Goal: Task Accomplishment & Management: Manage account settings

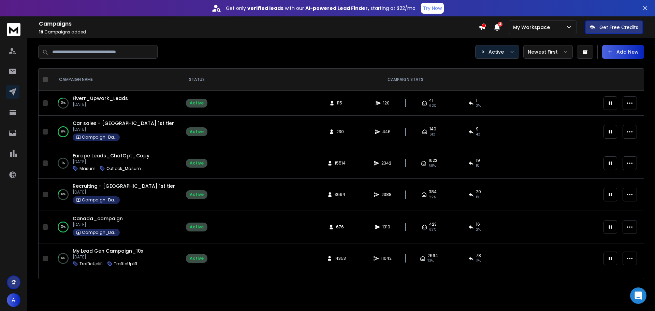
click at [500, 54] on p "Active" at bounding box center [496, 51] width 15 height 7
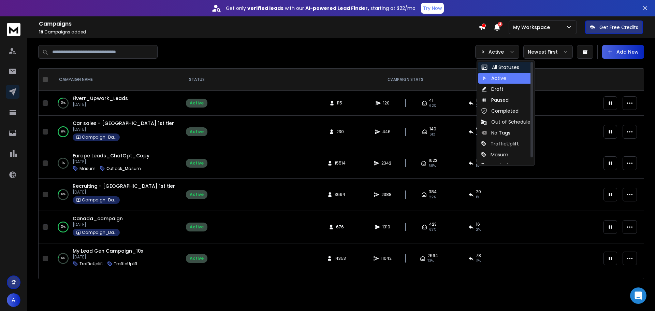
click at [501, 67] on div "All Statuses" at bounding box center [500, 67] width 38 height 7
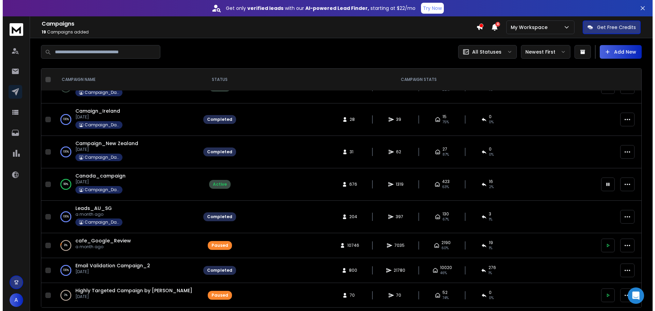
scroll to position [68, 0]
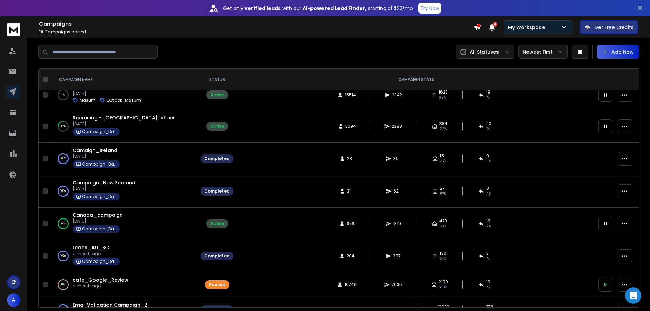
click at [532, 29] on p "My Workspace" at bounding box center [528, 27] width 40 height 7
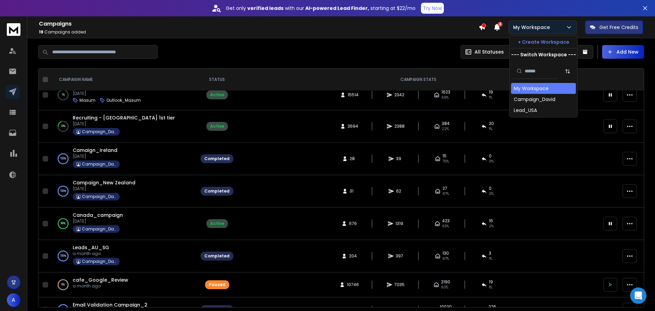
click at [532, 29] on p "My Workspace" at bounding box center [533, 27] width 40 height 7
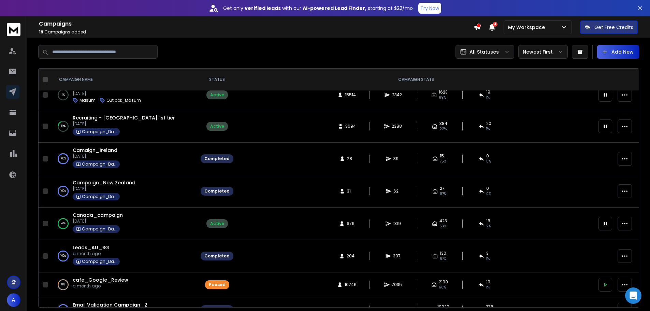
click at [548, 50] on button "Newest First" at bounding box center [544, 52] width 50 height 14
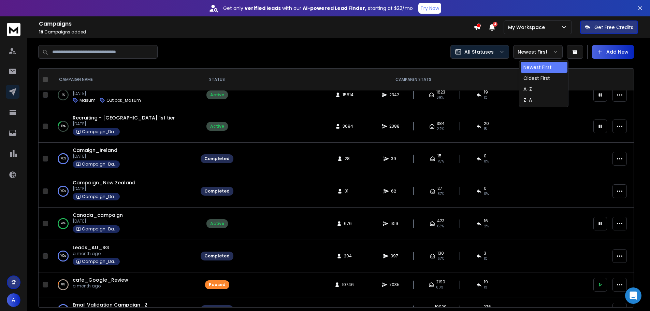
click at [484, 51] on p "All Statuses" at bounding box center [479, 51] width 29 height 7
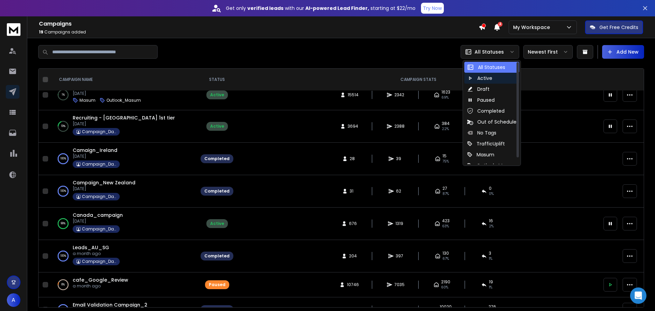
click at [485, 80] on div "Active" at bounding box center [479, 78] width 25 height 7
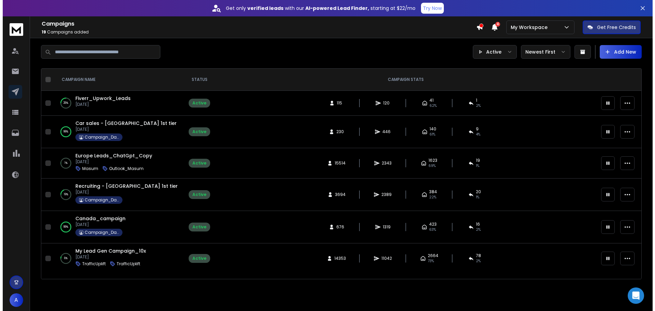
scroll to position [0, 0]
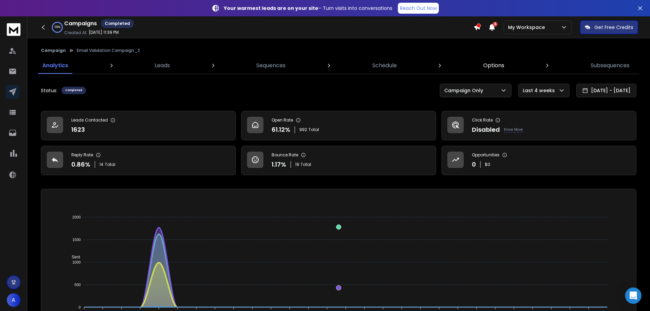
click at [494, 65] on p "Options" at bounding box center [493, 65] width 21 height 8
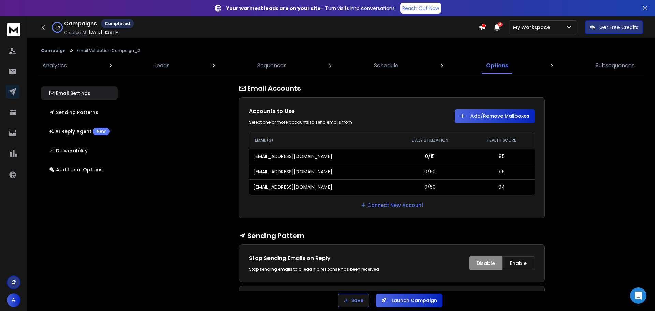
click at [492, 115] on button "Add/Remove Mailboxes" at bounding box center [495, 116] width 80 height 14
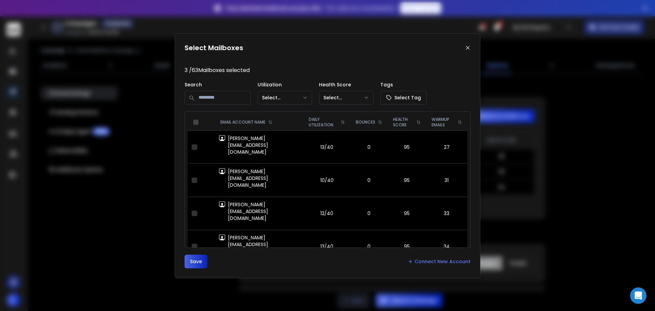
click at [221, 96] on input at bounding box center [218, 98] width 66 height 14
paste input "**********"
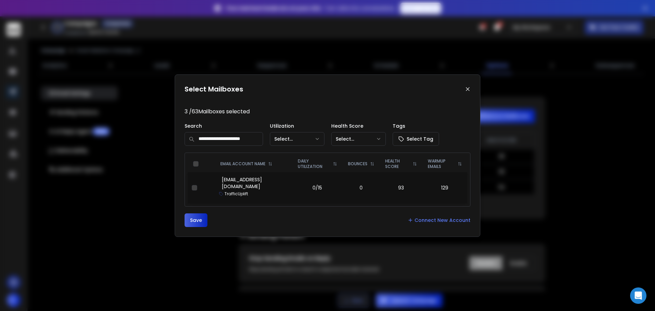
click at [192, 190] on button "button" at bounding box center [194, 187] width 5 height 5
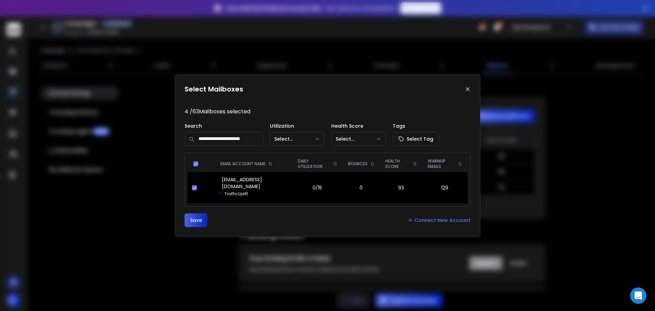
click at [227, 140] on input "**********" at bounding box center [224, 139] width 79 height 14
paste input
type input "**********"
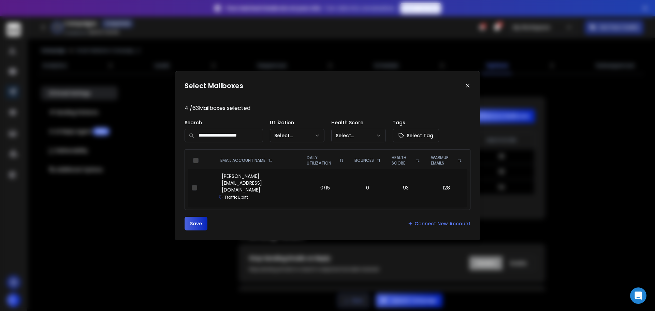
click at [193, 189] on button "button" at bounding box center [194, 187] width 5 height 5
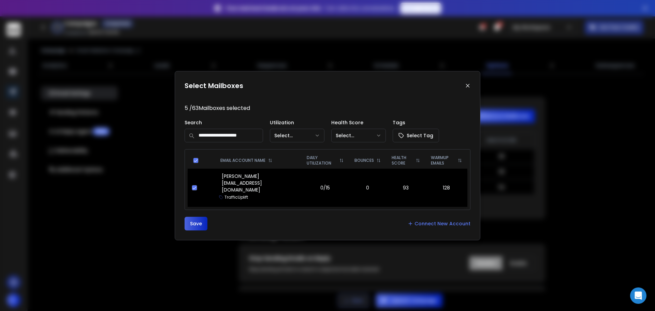
click at [200, 219] on button "Save" at bounding box center [196, 224] width 23 height 14
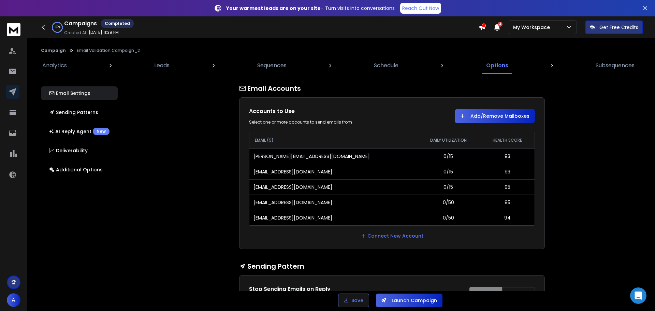
click at [489, 118] on button "Add/Remove Mailboxes" at bounding box center [495, 116] width 80 height 14
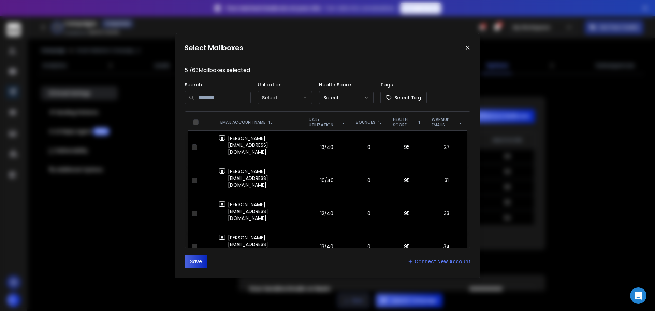
click at [229, 104] on input at bounding box center [218, 98] width 66 height 14
paste input "**********"
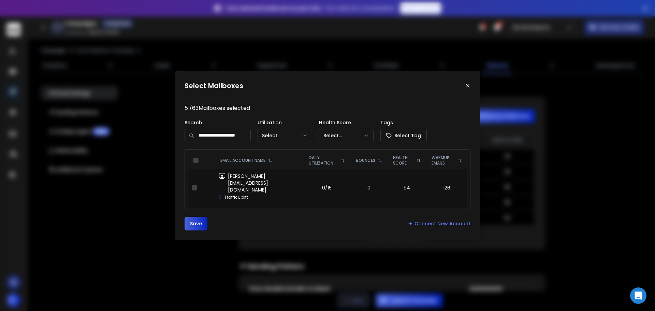
click at [194, 188] on button "button" at bounding box center [194, 187] width 5 height 5
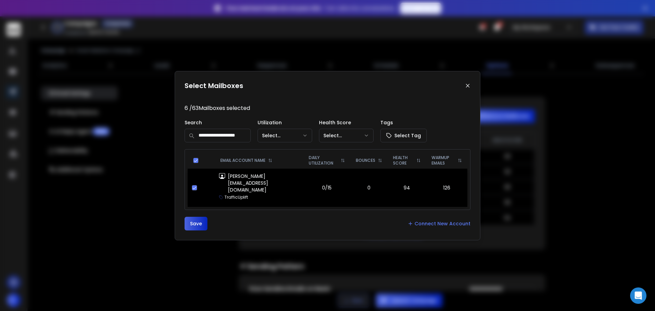
click at [223, 141] on input "**********" at bounding box center [218, 136] width 66 height 14
paste input "**"
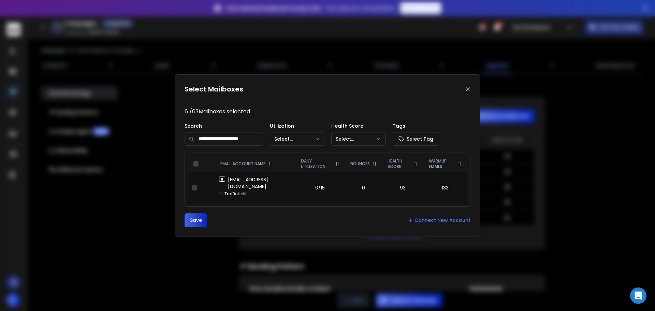
click at [195, 187] on button "button" at bounding box center [194, 187] width 5 height 5
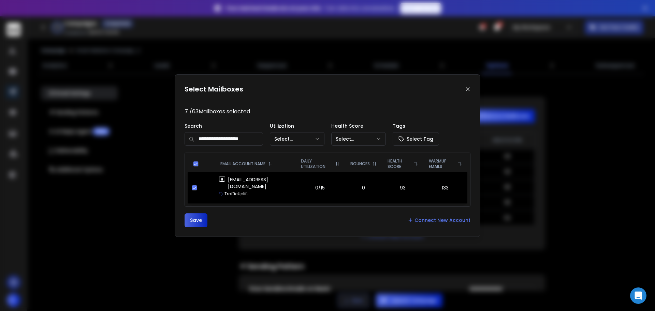
click at [230, 137] on input "**********" at bounding box center [224, 139] width 79 height 14
paste input
type input "**********"
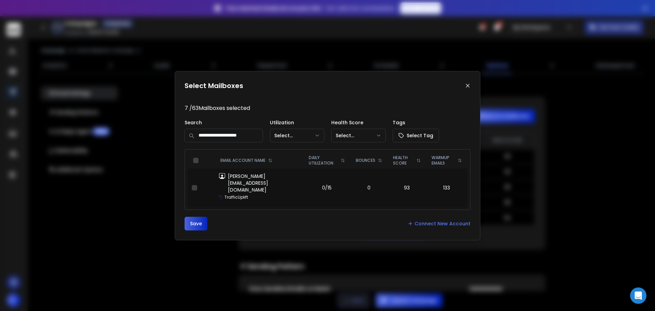
click at [193, 188] on button "button" at bounding box center [194, 187] width 5 height 5
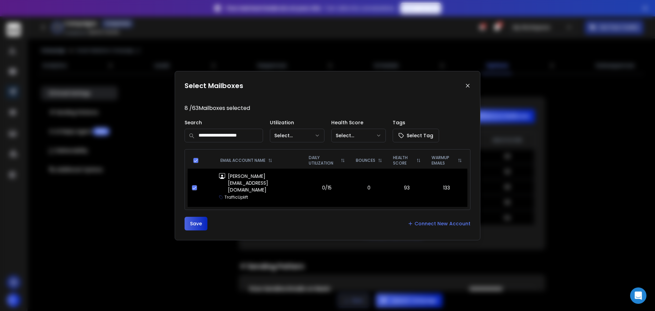
click at [195, 218] on button "Save" at bounding box center [196, 224] width 23 height 14
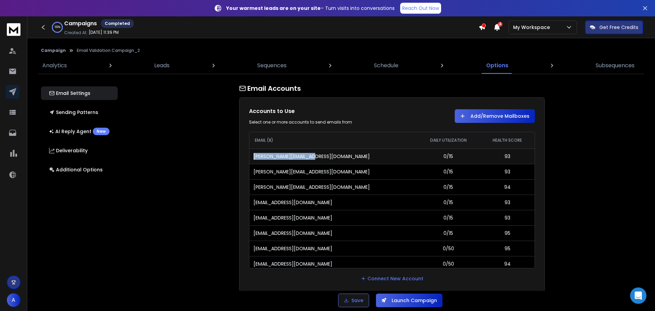
drag, startPoint x: 305, startPoint y: 156, endPoint x: 251, endPoint y: 158, distance: 53.6
click at [254, 158] on div "[PERSON_NAME][EMAIL_ADDRESS][DOMAIN_NAME]" at bounding box center [333, 156] width 159 height 7
copy p "[PERSON_NAME][EMAIL_ADDRESS][DOMAIN_NAME]"
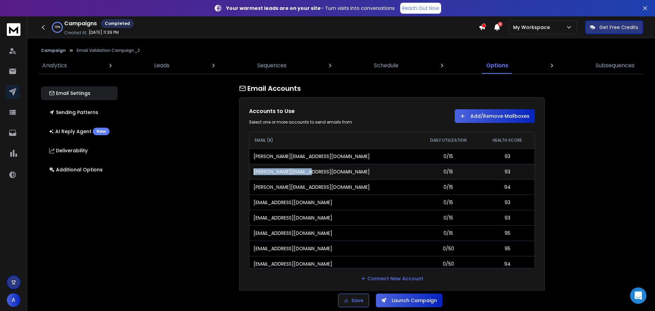
drag, startPoint x: 306, startPoint y: 169, endPoint x: 249, endPoint y: 172, distance: 56.7
click at [250, 172] on td "[PERSON_NAME][EMAIL_ADDRESS][DOMAIN_NAME]" at bounding box center [334, 171] width 168 height 15
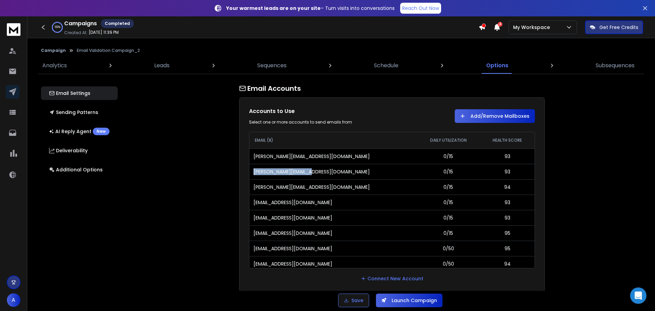
copy p "[PERSON_NAME][EMAIL_ADDRESS][DOMAIN_NAME]"
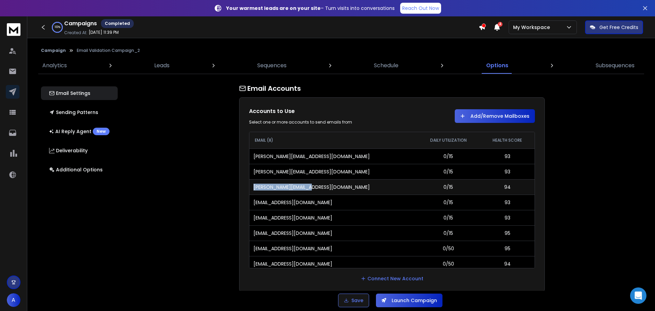
drag, startPoint x: 311, startPoint y: 183, endPoint x: 246, endPoint y: 190, distance: 64.6
click at [250, 190] on td "[PERSON_NAME][EMAIL_ADDRESS][DOMAIN_NAME]" at bounding box center [334, 186] width 168 height 15
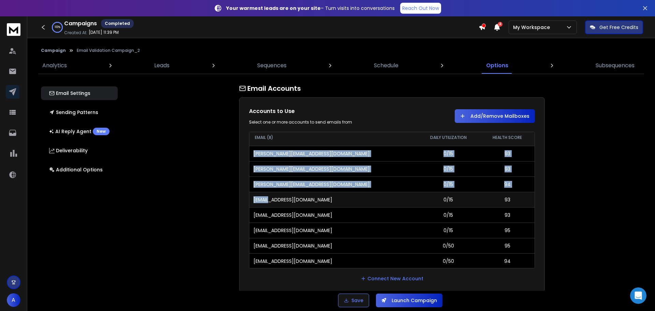
scroll to position [3, 0]
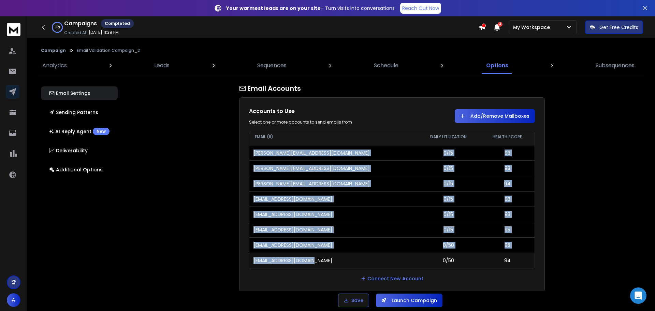
drag, startPoint x: 251, startPoint y: 156, endPoint x: 329, endPoint y: 262, distance: 131.7
click at [329, 262] on tbody "chris@b2bleadshub.info 0/15 93 jose@tuprospects.info 0/15 93 jose@b2bleadshub.i…" at bounding box center [392, 206] width 285 height 123
copy tbody "chris@b2bleadshub.info 0/15 93 jose@tuprospects.info 0/15 93 jose@b2bleadshub.i…"
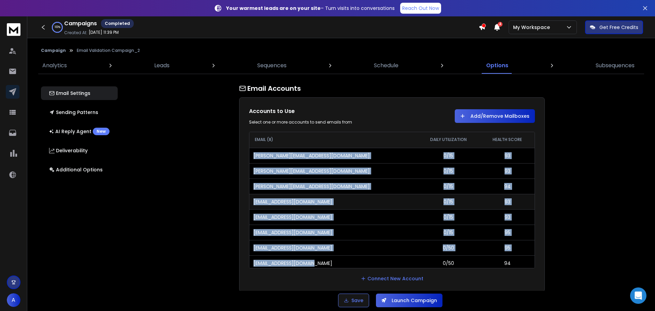
scroll to position [0, 0]
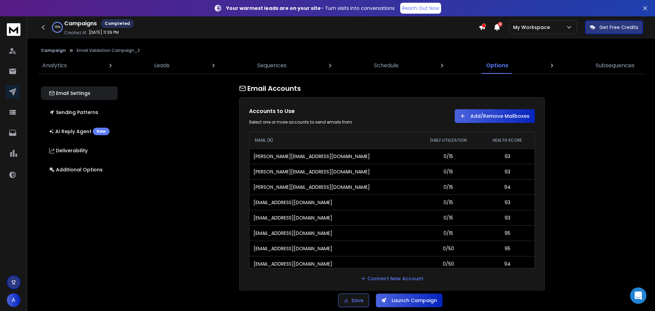
click at [395, 108] on div "Accounts to Use Select one or more accounts to send emails from Add/Remove Mail…" at bounding box center [392, 116] width 286 height 18
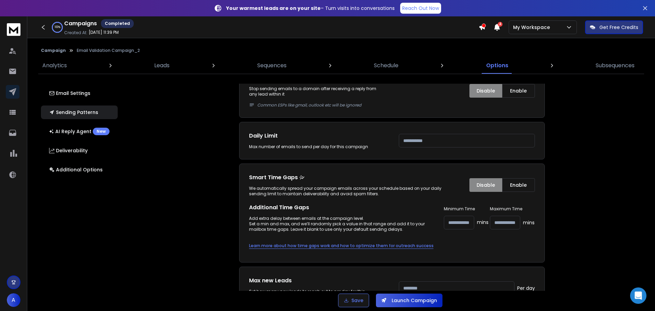
scroll to position [307, 0]
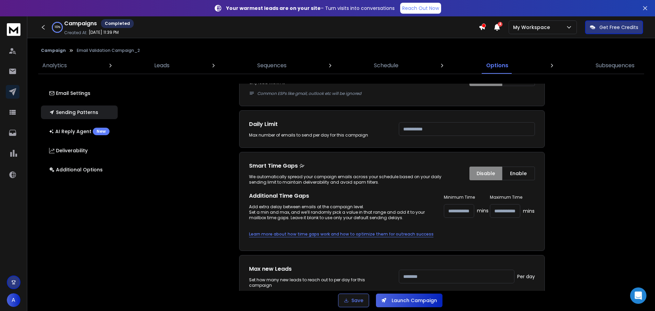
click at [405, 127] on input "****" at bounding box center [467, 129] width 136 height 14
drag, startPoint x: 405, startPoint y: 128, endPoint x: 372, endPoint y: 129, distance: 33.1
click at [372, 129] on div "Daily Limit Max number of emails to send per day for this campaign ****" at bounding box center [392, 129] width 286 height 18
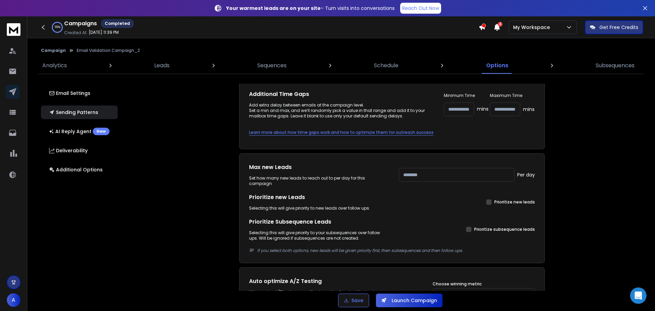
scroll to position [410, 0]
type input "***"
drag, startPoint x: 405, startPoint y: 175, endPoint x: 387, endPoint y: 178, distance: 17.9
click at [392, 176] on div "Max new Leads Set how many new leads to reach out to per day for this campaign …" at bounding box center [392, 174] width 286 height 23
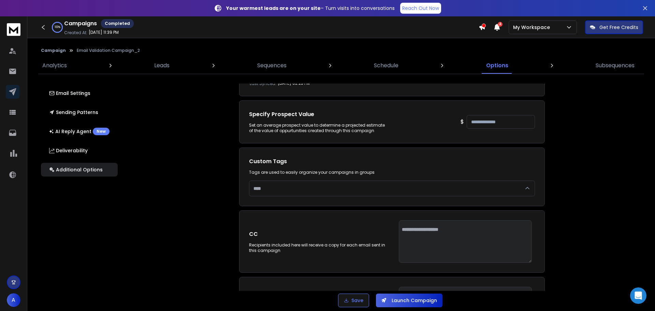
scroll to position [1478, 0]
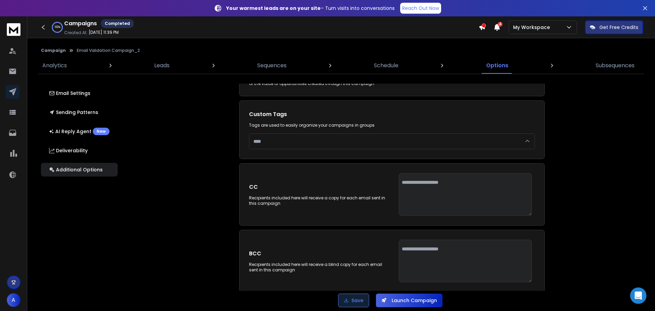
type input "***"
click at [349, 300] on icon "submit" at bounding box center [346, 300] width 5 height 5
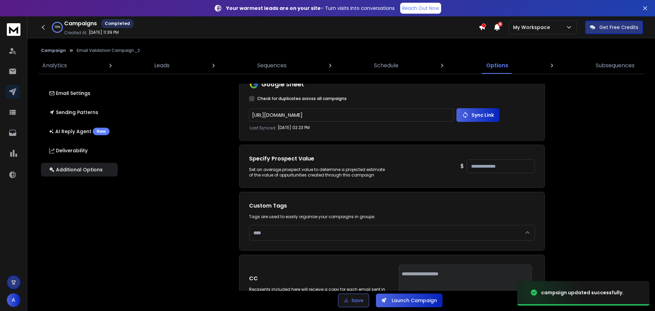
scroll to position [1376, 0]
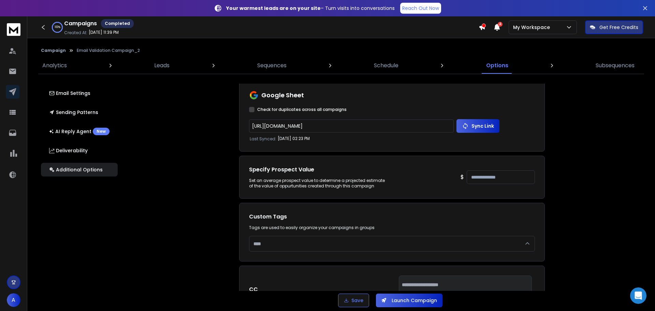
click at [303, 123] on link "https://docs.google.com/spreadsheets/d/1KhFO9fW3zuBe8dCqAw6td-KiFMU8jU0_GLJIqZZ…" at bounding box center [277, 126] width 51 height 7
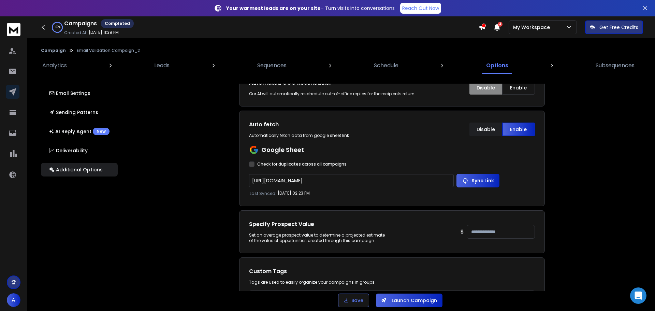
scroll to position [1342, 0]
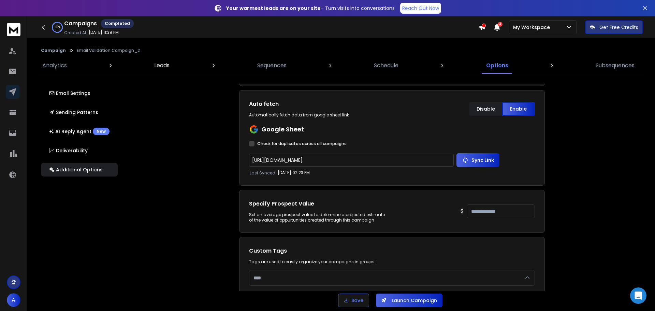
click at [162, 61] on link "Leads" at bounding box center [162, 65] width 24 height 16
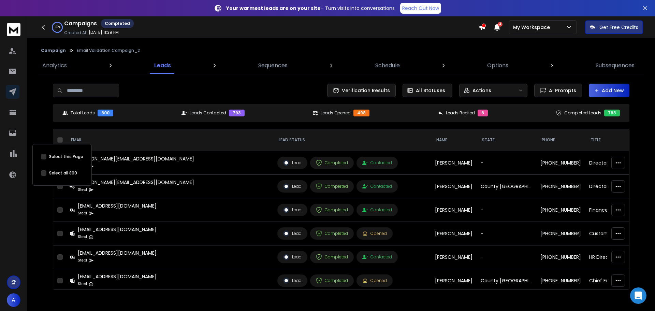
click at [43, 173] on button "Select this Page" at bounding box center [43, 172] width 5 height 5
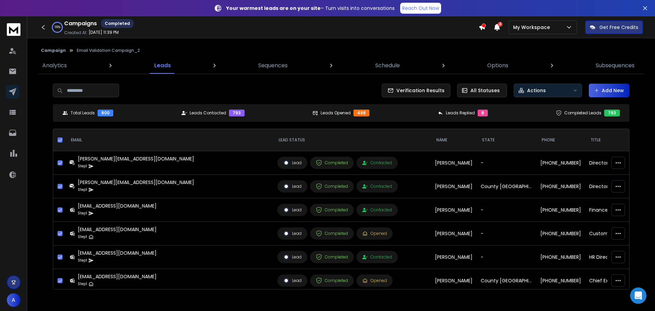
click at [532, 89] on p "Actions" at bounding box center [536, 90] width 19 height 7
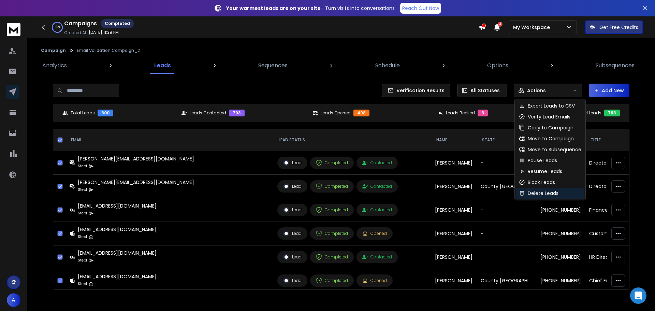
click at [539, 195] on p "Delete Leads" at bounding box center [543, 193] width 31 height 7
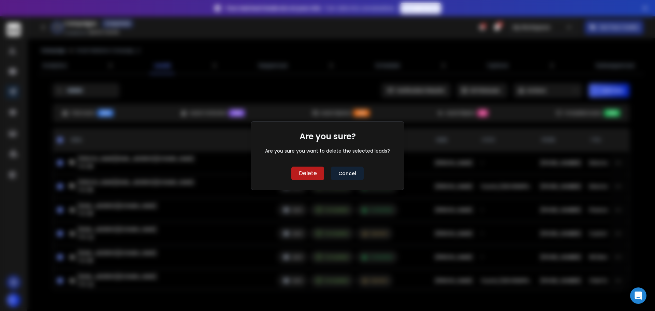
click at [300, 175] on button "Delete" at bounding box center [308, 174] width 33 height 14
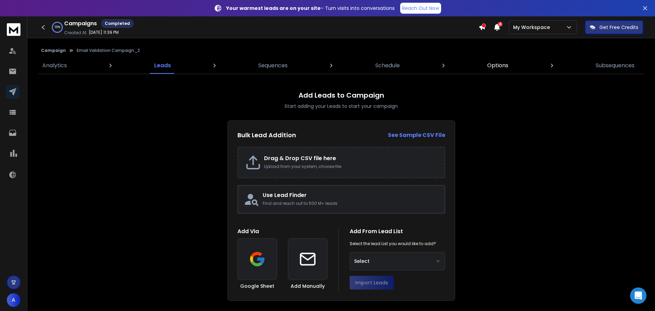
click at [495, 66] on p "Options" at bounding box center [498, 65] width 21 height 8
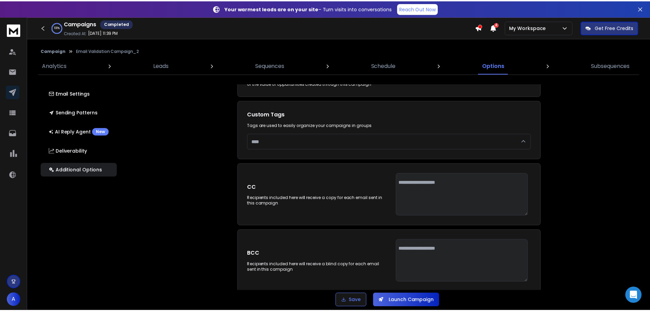
scroll to position [1273, 0]
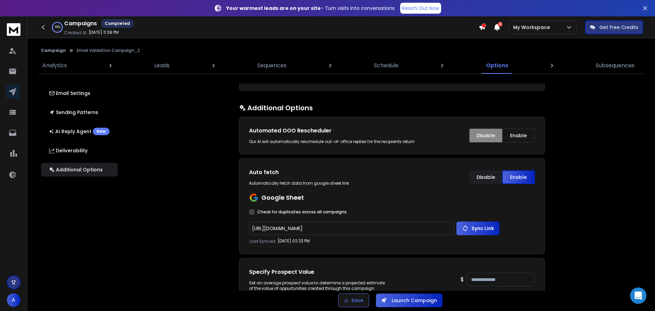
drag, startPoint x: 473, startPoint y: 222, endPoint x: 479, endPoint y: 223, distance: 7.0
click at [473, 225] on p "Sync Link" at bounding box center [483, 228] width 23 height 7
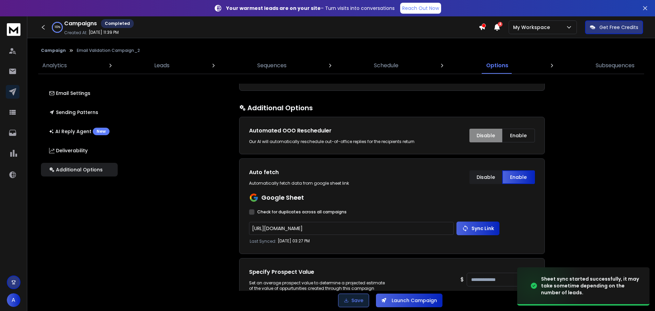
click at [359, 299] on button "Save" at bounding box center [353, 301] width 31 height 14
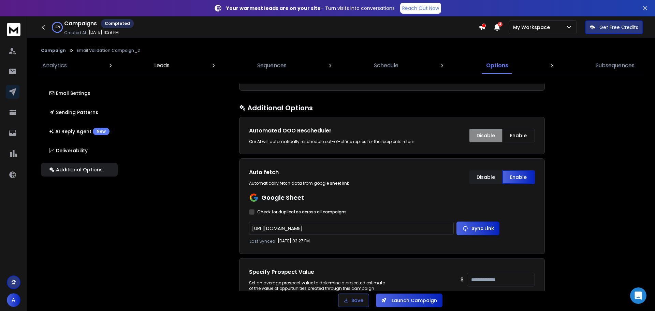
click at [163, 68] on p "Leads" at bounding box center [161, 65] width 15 height 8
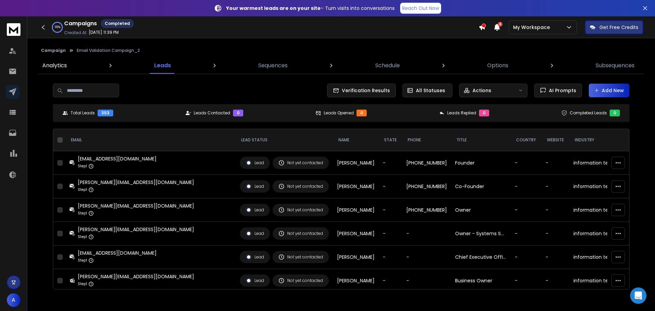
click at [62, 66] on p "Analytics" at bounding box center [54, 65] width 25 height 8
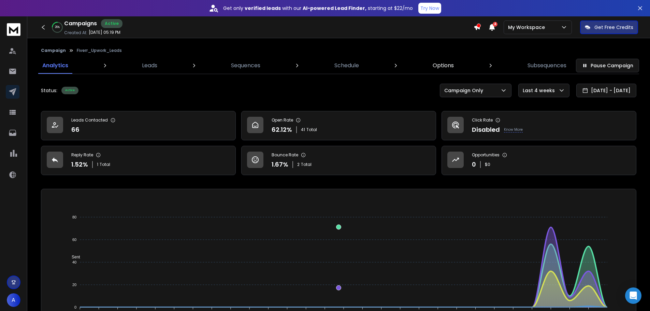
click at [442, 64] on p "Options" at bounding box center [443, 65] width 21 height 8
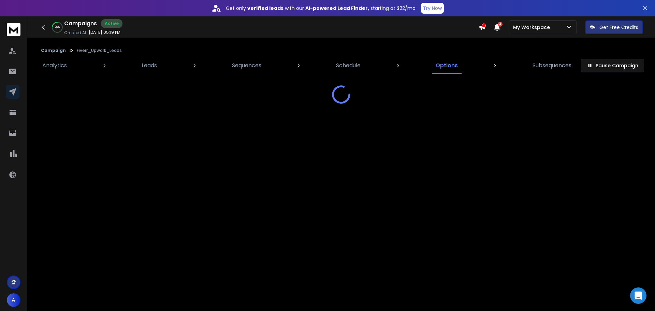
select select "**********"
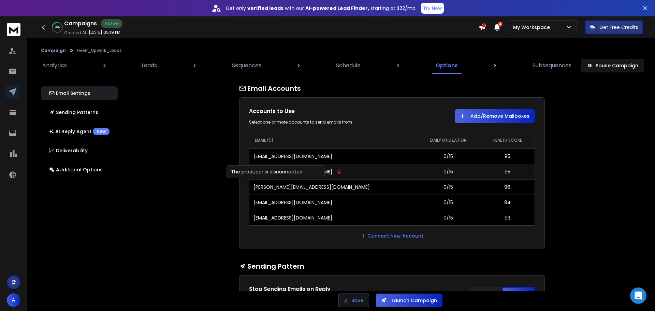
click at [337, 171] on icon at bounding box center [339, 171] width 5 height 5
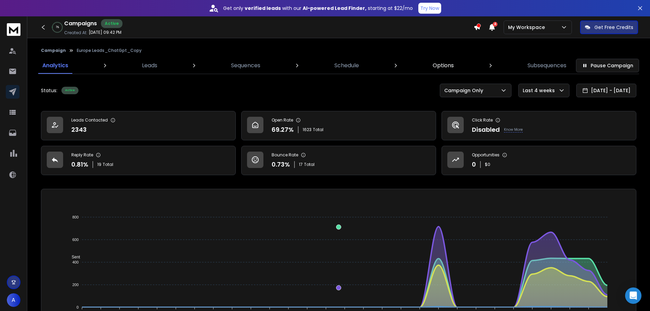
click at [444, 64] on p "Options" at bounding box center [443, 65] width 21 height 8
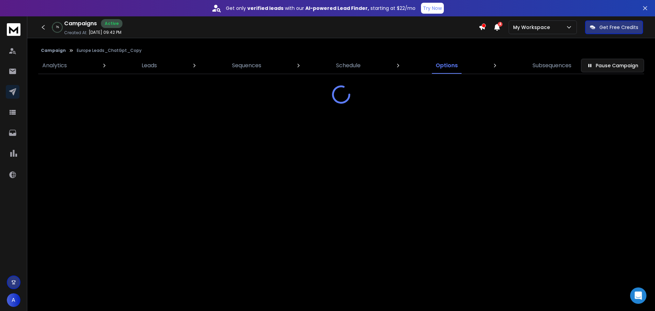
select select "**********"
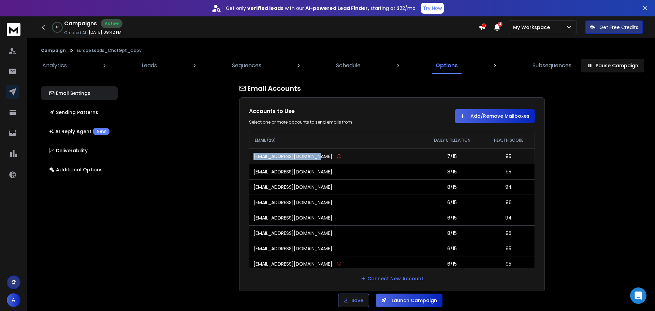
drag, startPoint x: 314, startPoint y: 156, endPoint x: 252, endPoint y: 159, distance: 61.5
click at [254, 159] on p "[EMAIL_ADDRESS][DOMAIN_NAME]" at bounding box center [293, 156] width 79 height 7
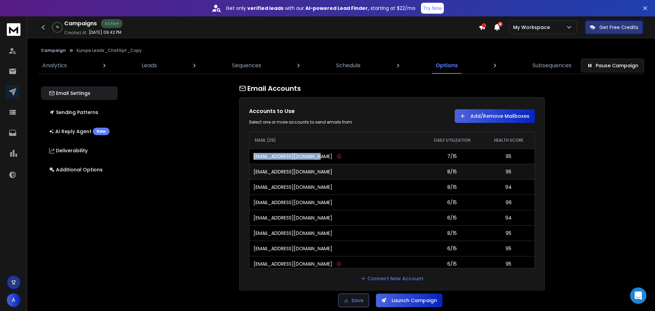
copy p "[EMAIL_ADDRESS][DOMAIN_NAME]"
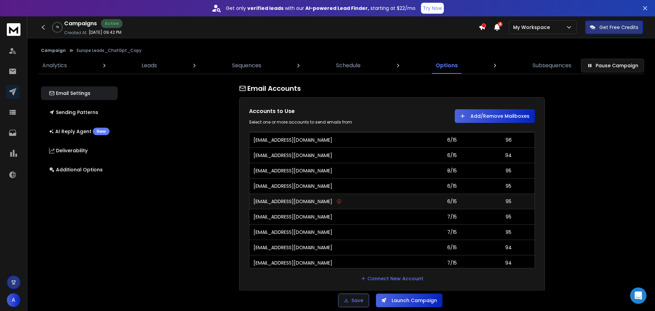
scroll to position [68, 0]
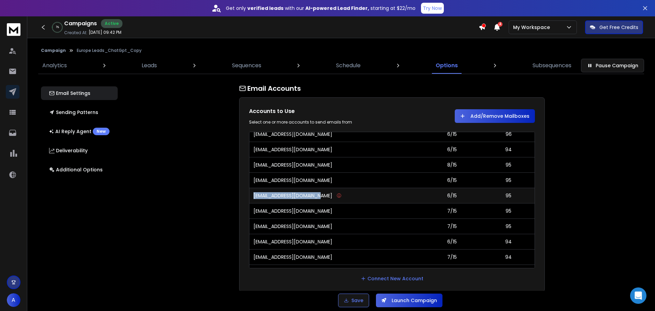
drag, startPoint x: 311, startPoint y: 196, endPoint x: 252, endPoint y: 197, distance: 59.7
click at [254, 197] on div "[EMAIL_ADDRESS][DOMAIN_NAME]" at bounding box center [336, 195] width 164 height 7
copy p "[EMAIL_ADDRESS][DOMAIN_NAME]"
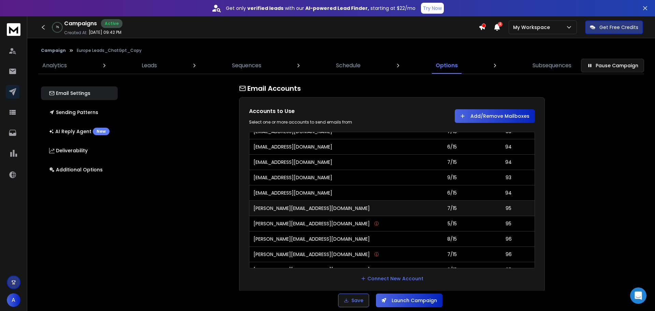
scroll to position [171, 0]
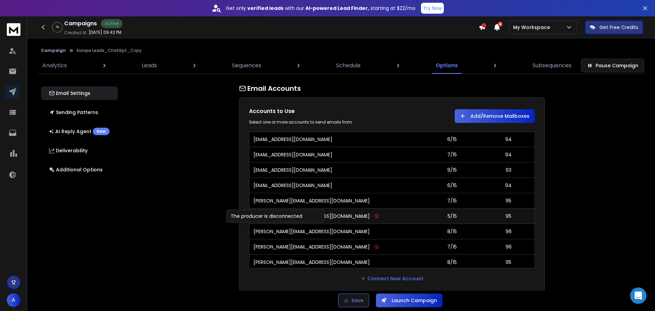
click at [376, 216] on icon at bounding box center [376, 215] width 0 height 1
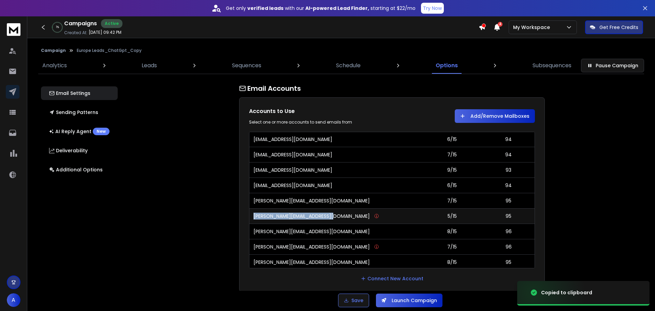
drag, startPoint x: 323, startPoint y: 216, endPoint x: 248, endPoint y: 216, distance: 74.4
click at [250, 216] on td "[PERSON_NAME][EMAIL_ADDRESS][DOMAIN_NAME]" at bounding box center [336, 215] width 172 height 15
copy p "[PERSON_NAME][EMAIL_ADDRESS][DOMAIN_NAME]"
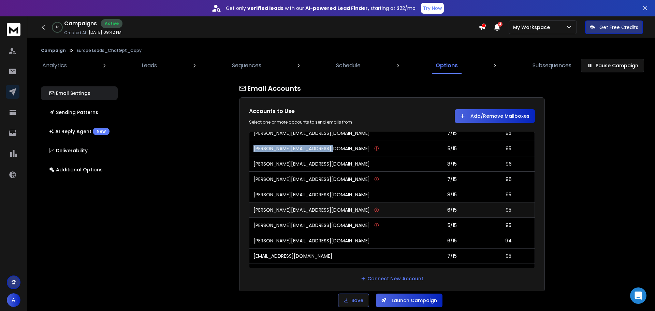
scroll to position [239, 0]
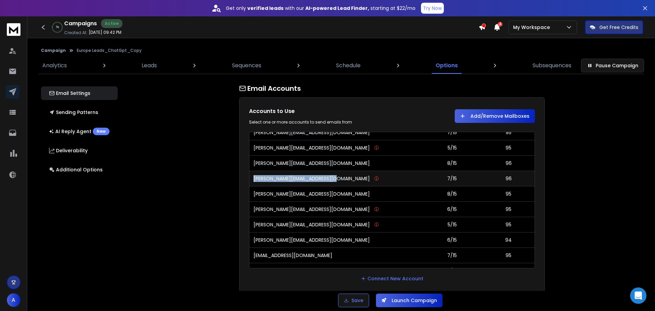
drag, startPoint x: 326, startPoint y: 178, endPoint x: 250, endPoint y: 181, distance: 75.9
click at [254, 181] on div "[PERSON_NAME][EMAIL_ADDRESS][DOMAIN_NAME]" at bounding box center [336, 178] width 164 height 7
copy p "[PERSON_NAME][EMAIL_ADDRESS][DOMAIN_NAME]"
click at [374, 178] on icon at bounding box center [376, 178] width 5 height 5
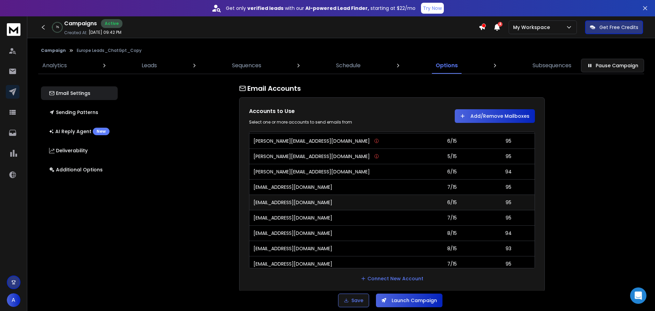
scroll to position [205, 0]
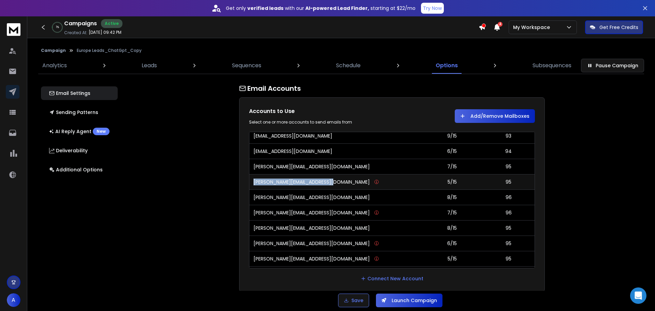
drag, startPoint x: 322, startPoint y: 182, endPoint x: 251, endPoint y: 184, distance: 71.1
click at [254, 184] on p "abdullah@gettrafficuplift.com" at bounding box center [312, 182] width 116 height 7
copy p "abdullah@gettrafficuplift.com"
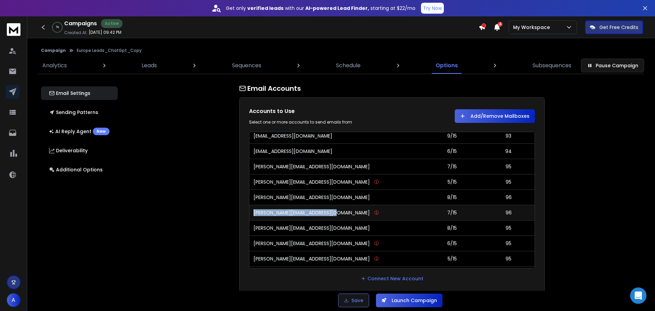
drag, startPoint x: 323, startPoint y: 214, endPoint x: 250, endPoint y: 215, distance: 73.1
click at [254, 215] on p "abdullah@trafficupliftlabs.com" at bounding box center [312, 212] width 116 height 7
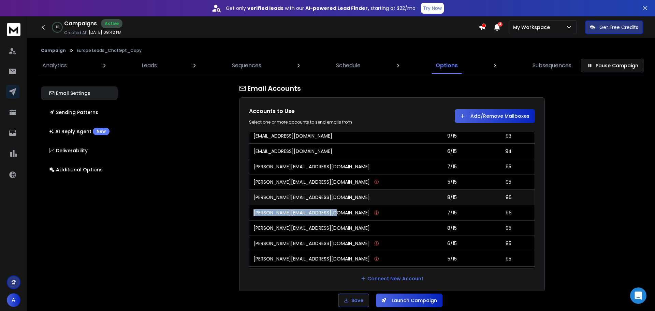
copy p "abdullah@trafficupliftlabs.com"
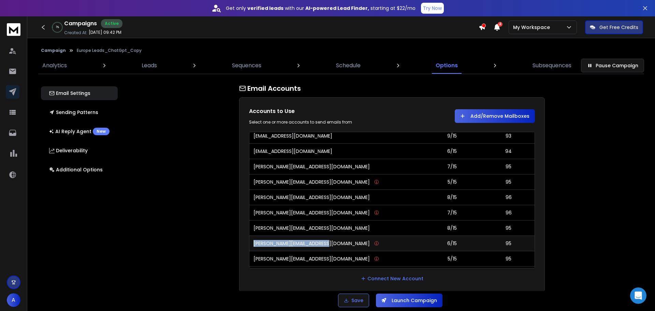
drag, startPoint x: 248, startPoint y: 241, endPoint x: 313, endPoint y: 246, distance: 65.4
click at [313, 246] on td "abdullah@trafficuplift.info" at bounding box center [336, 243] width 172 height 15
copy p "abdullah@trafficuplift.info"
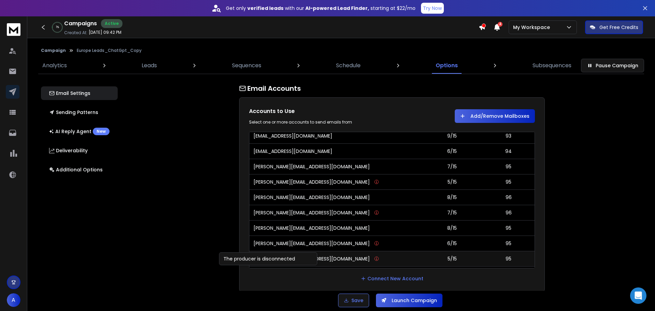
click at [374, 258] on icon at bounding box center [376, 258] width 5 height 5
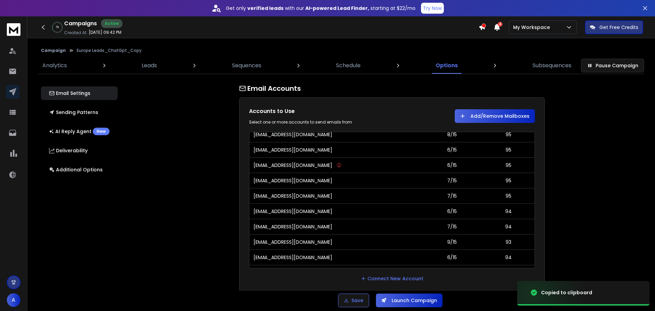
scroll to position [0, 0]
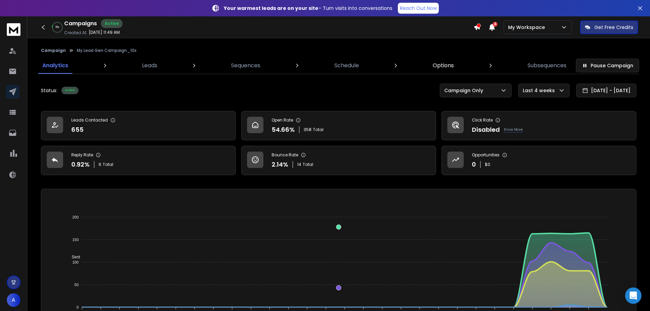
click at [441, 66] on p "Options" at bounding box center [443, 65] width 21 height 8
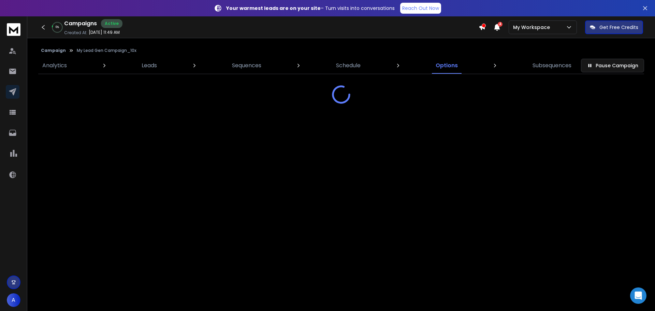
select select "**********"
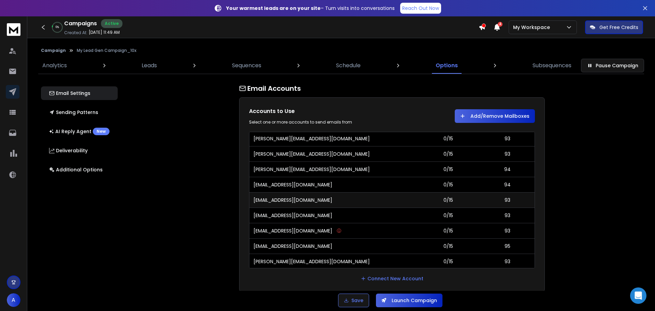
scroll to position [50, 0]
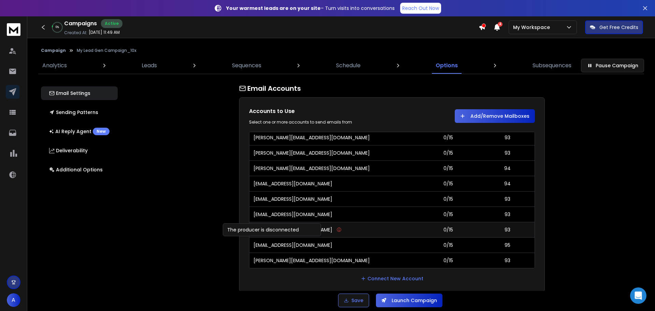
click at [337, 229] on icon at bounding box center [339, 229] width 5 height 5
drag, startPoint x: 320, startPoint y: 230, endPoint x: 250, endPoint y: 231, distance: 70.0
click at [254, 231] on div "cmorgan@b2bleadshub.info" at bounding box center [333, 229] width 159 height 7
copy p "cmorgan@b2bleadshub.info"
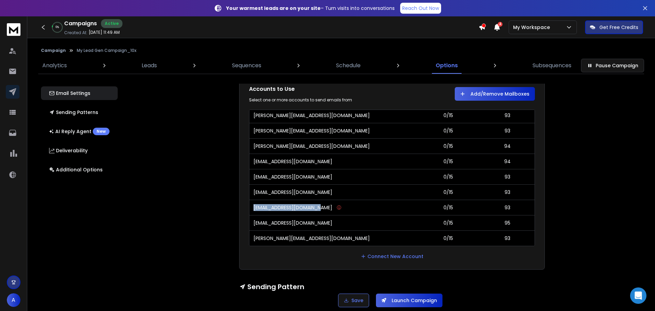
scroll to position [0, 0]
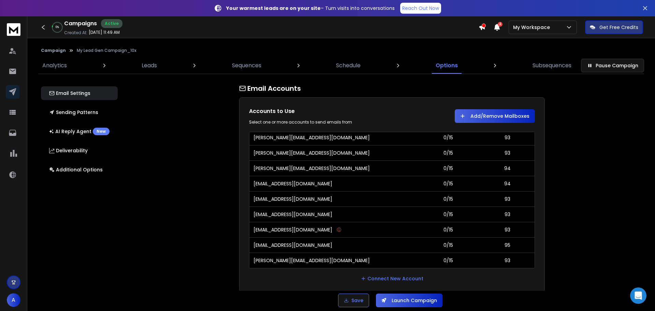
click at [340, 104] on div "Accounts to Use Select one or more accounts to send emails from Add/Remove Mail…" at bounding box center [392, 194] width 306 height 195
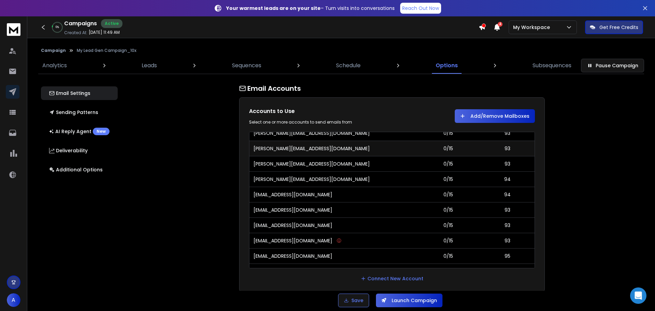
scroll to position [50, 0]
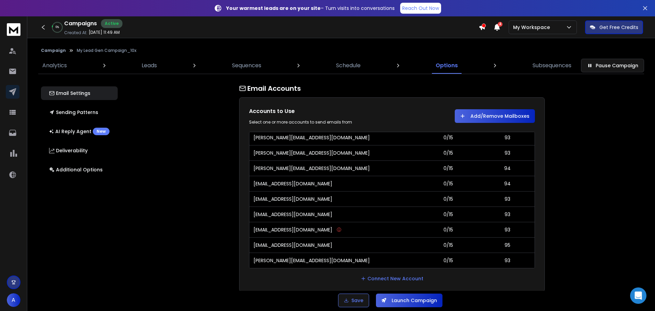
click at [488, 116] on button "Add/Remove Mailboxes" at bounding box center [495, 116] width 80 height 14
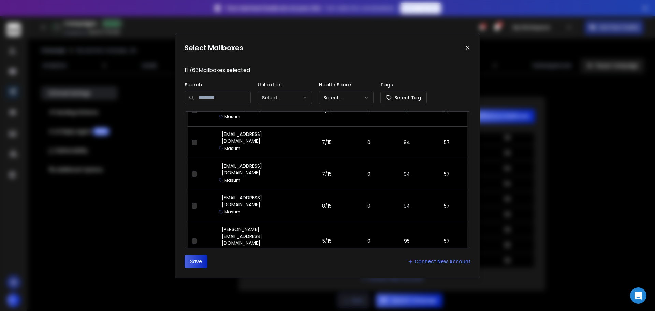
scroll to position [1240, 0]
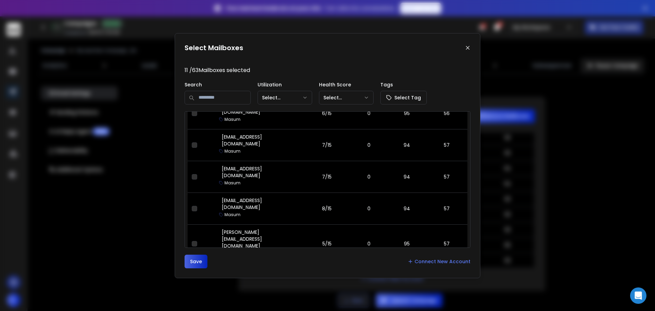
drag, startPoint x: 287, startPoint y: 202, endPoint x: 214, endPoint y: 205, distance: 72.4
copy p "cmorgan@tuprospects.info"
drag, startPoint x: 269, startPoint y: 177, endPoint x: 209, endPoint y: 177, distance: 60.4
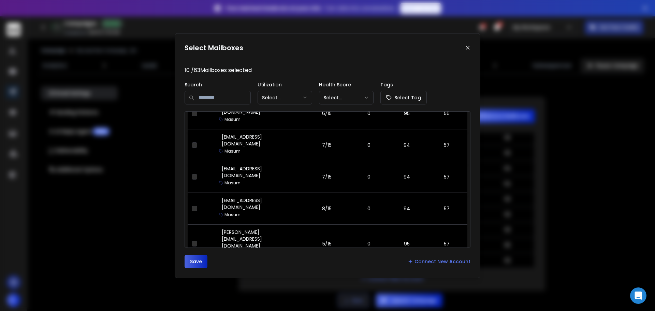
copy div "jose@tuprospects.info"
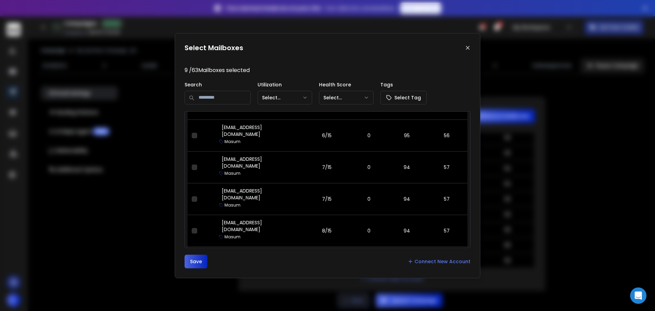
scroll to position [1206, 0]
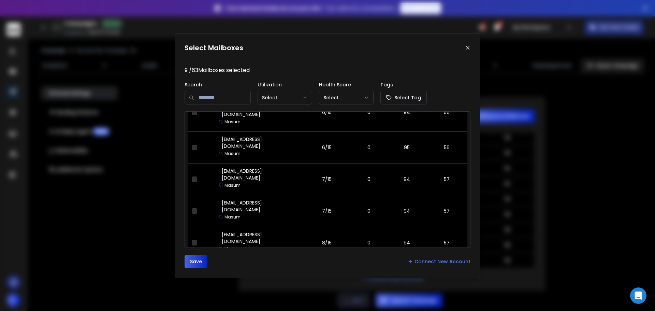
drag, startPoint x: 280, startPoint y: 161, endPoint x: 220, endPoint y: 163, distance: 59.8
copy p "jose@b2bleadshub.info"
click button "button"
click div "Select Mailboxes 8 / 63 Mailboxes selected Search Utilization Select... Health …"
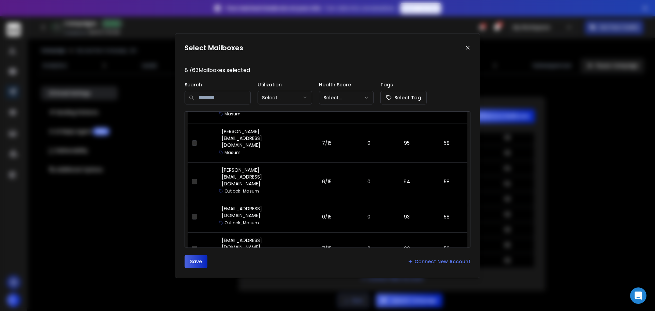
scroll to position [1412, 0]
click button "button"
drag, startPoint x: 285, startPoint y: 226, endPoint x: 220, endPoint y: 228, distance: 65.6
click div "jcrews@b2bleadshub.info"
copy p "jcrews@b2bleadshub.info"
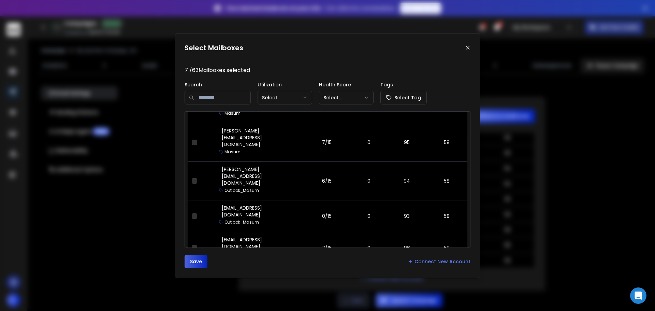
drag, startPoint x: 282, startPoint y: 200, endPoint x: 218, endPoint y: 204, distance: 64.7
click div "chris@b2bleadshub.info"
copy p "chris@b2bleadshub.info"
click button "button"
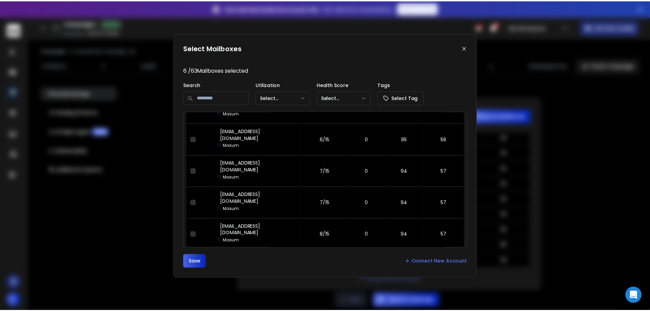
scroll to position [1139, 0]
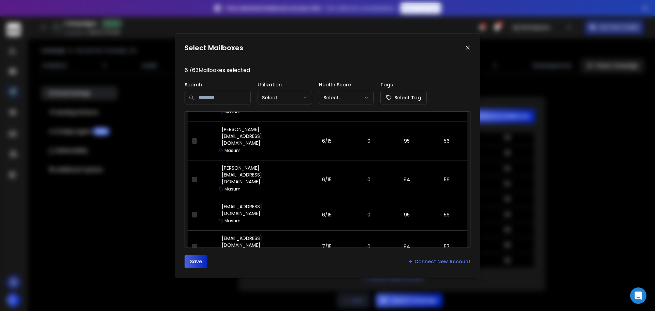
drag, startPoint x: 199, startPoint y: 263, endPoint x: 203, endPoint y: 259, distance: 5.4
click button "Save"
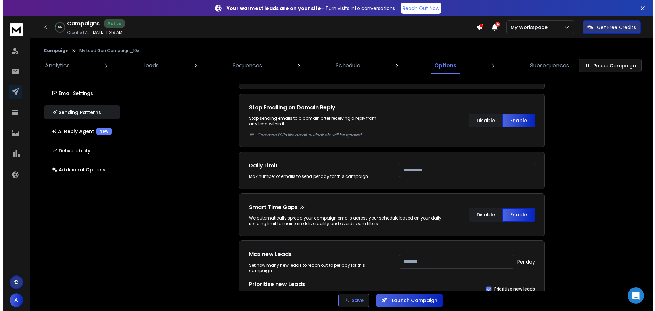
scroll to position [239, 0]
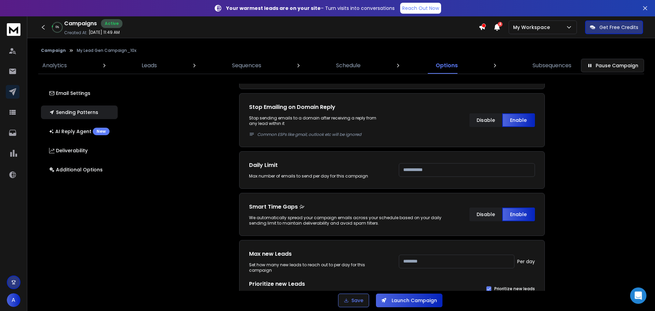
drag, startPoint x: 411, startPoint y: 169, endPoint x: 371, endPoint y: 171, distance: 40.3
click div "Daily Limit Max number of emails to send per day for this campaign ***"
type input "**"
drag, startPoint x: 417, startPoint y: 261, endPoint x: 376, endPoint y: 267, distance: 41.1
click div "Max new Leads Set how many new leads to reach out to per day for this campaign …"
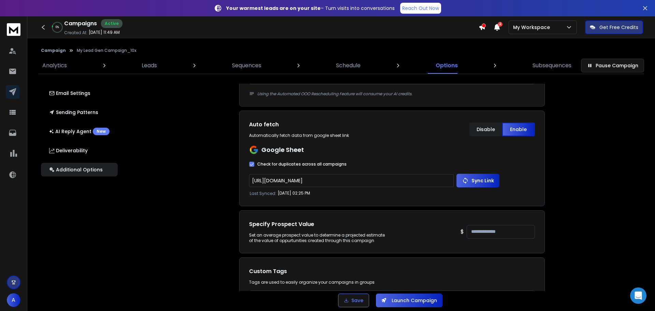
scroll to position [1471, 0]
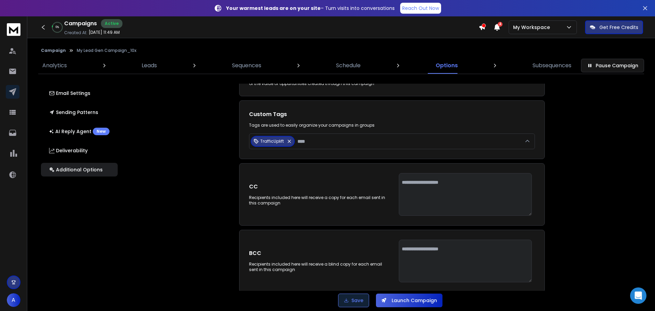
type input "**"
click button "Save"
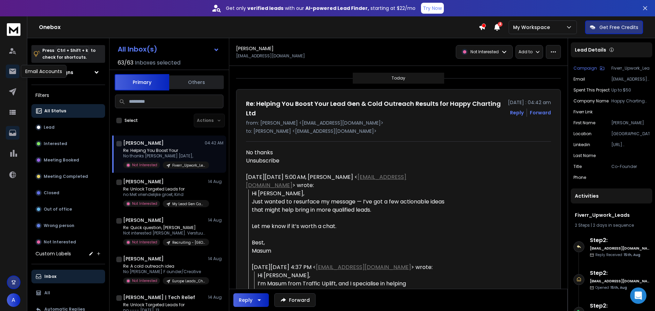
click at [14, 68] on icon at bounding box center [13, 71] width 8 height 8
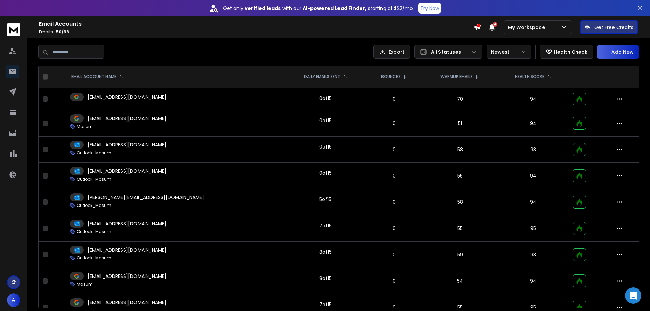
click at [81, 55] on input at bounding box center [71, 52] width 66 height 14
paste input "**********"
type input "**********"
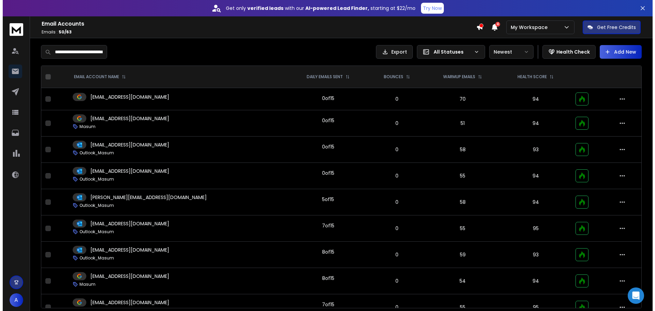
scroll to position [0, 11]
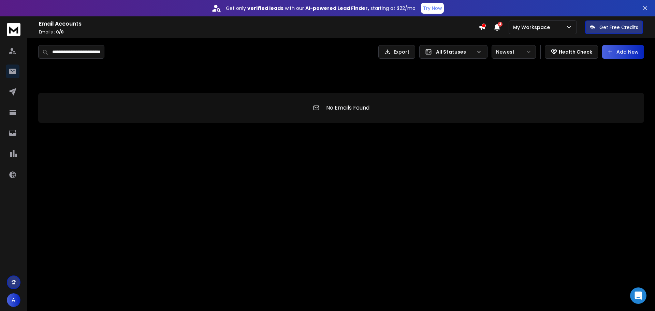
click at [82, 46] on input "**********" at bounding box center [71, 52] width 66 height 14
paste input
type input "**********"
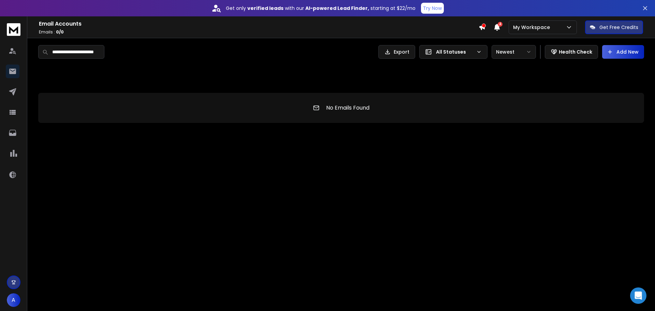
scroll to position [0, 8]
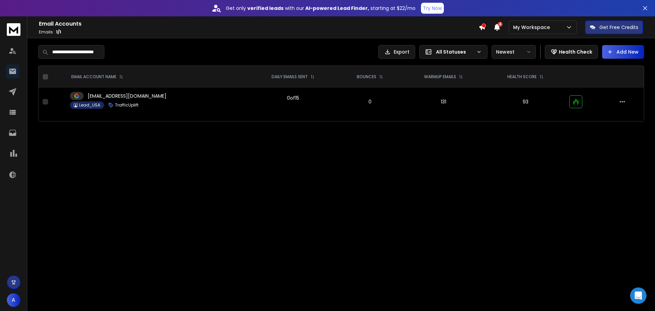
click at [135, 97] on p "cmorgan@b2bleadshub.info" at bounding box center [127, 96] width 79 height 7
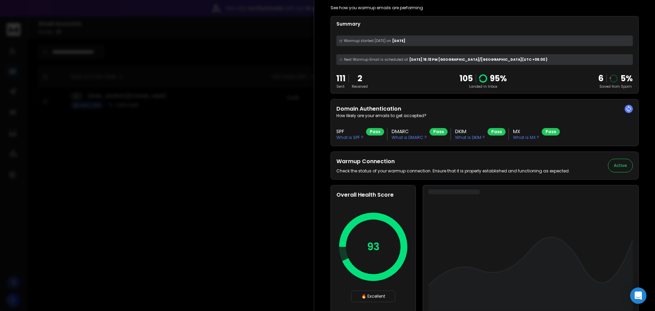
scroll to position [0, 0]
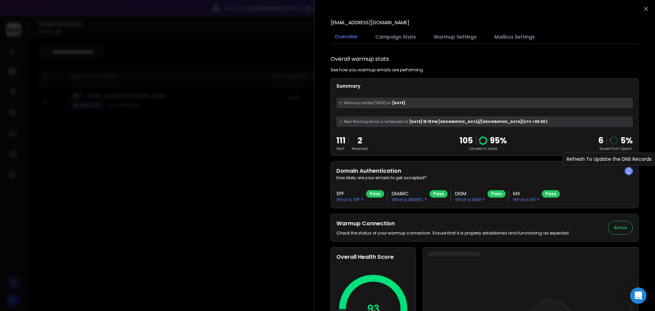
click at [626, 171] on icon at bounding box center [629, 171] width 7 height 7
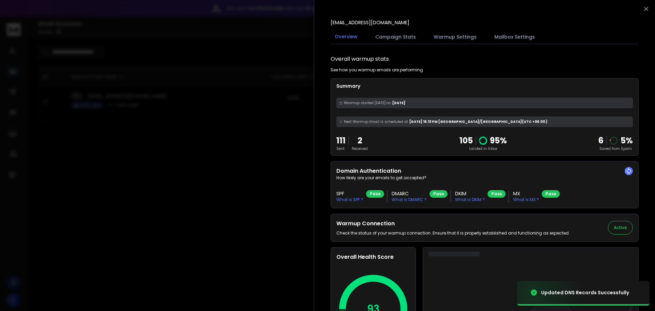
click at [282, 144] on div at bounding box center [327, 155] width 655 height 311
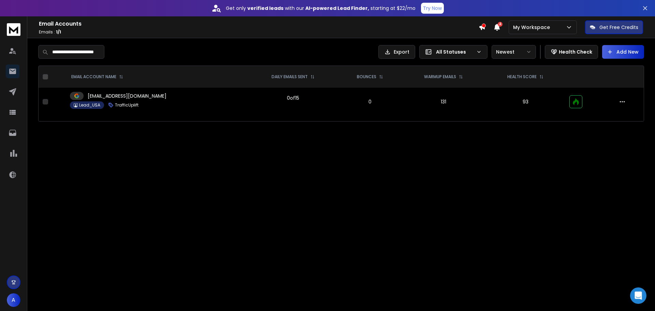
click at [99, 50] on input "**********" at bounding box center [71, 52] width 66 height 14
paste input
type input "**********"
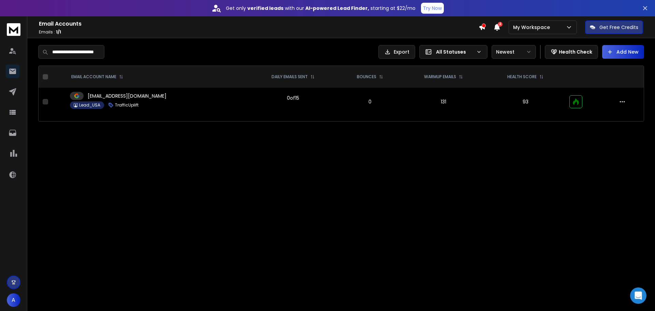
scroll to position [0, 3]
click at [140, 123] on p "masum@trafficuplifts.com" at bounding box center [127, 122] width 79 height 7
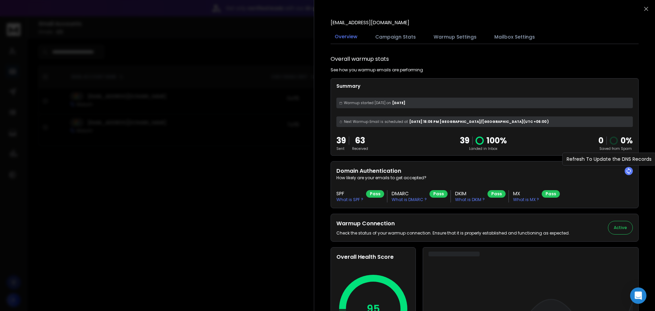
click at [629, 171] on icon at bounding box center [629, 171] width 7 height 7
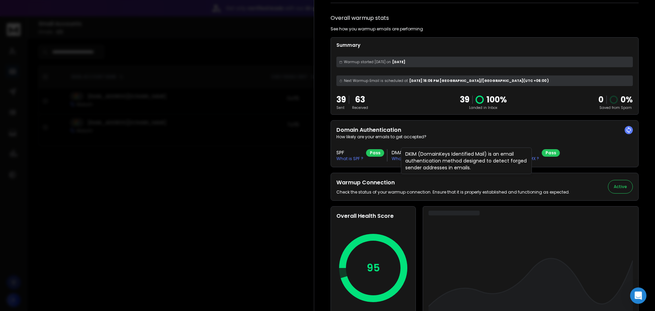
scroll to position [0, 0]
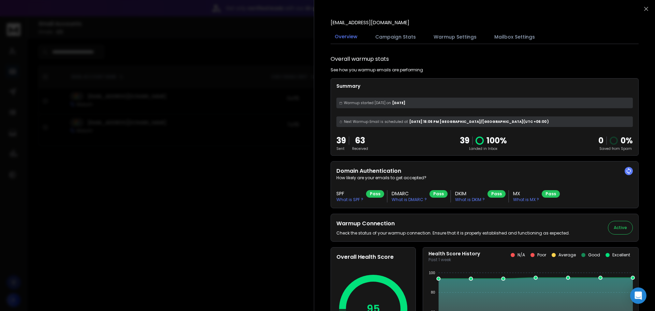
click at [248, 92] on div at bounding box center [327, 155] width 655 height 311
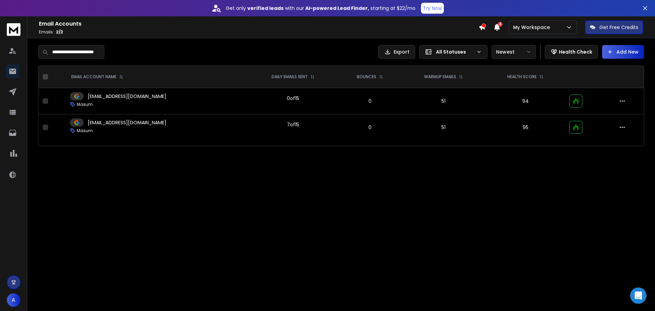
click at [85, 52] on input "**********" at bounding box center [71, 52] width 66 height 14
paste input
type input "**********"
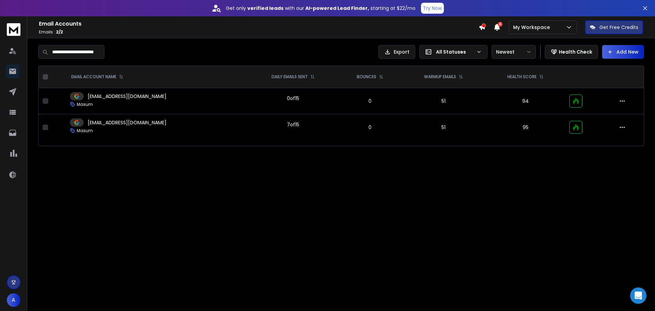
scroll to position [0, 1]
click at [124, 124] on p "masum@trafficuplifts.org" at bounding box center [127, 122] width 79 height 7
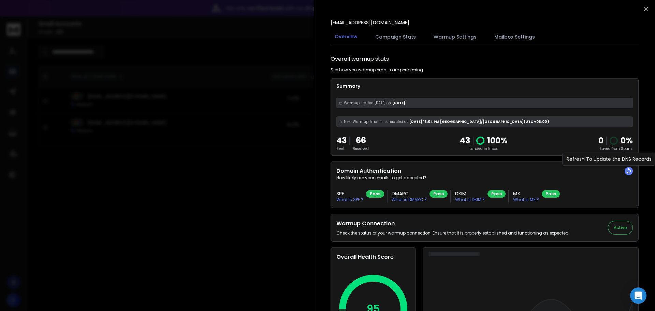
click at [627, 171] on icon at bounding box center [629, 171] width 7 height 7
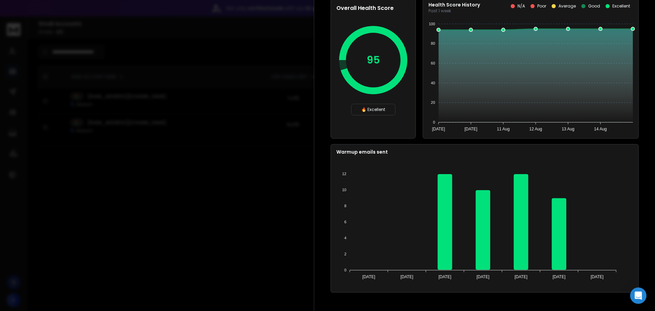
scroll to position [250, 0]
click at [256, 123] on div at bounding box center [327, 155] width 655 height 311
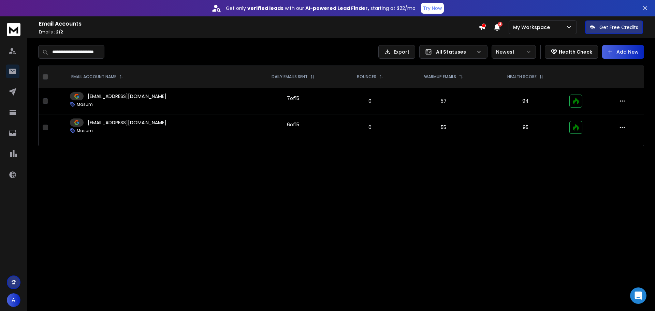
click at [93, 56] on input "**********" at bounding box center [71, 52] width 66 height 14
paste input "*****"
type input "**********"
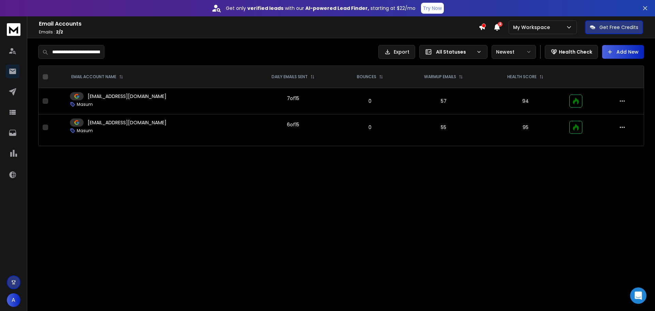
scroll to position [0, 12]
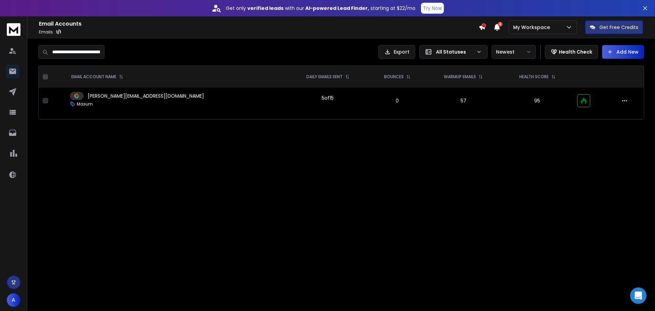
click at [122, 97] on p "abdullah@gettrafficuplift.com" at bounding box center [146, 96] width 116 height 7
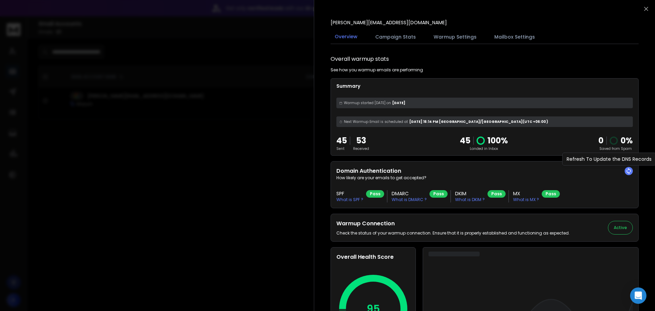
click at [630, 170] on icon at bounding box center [629, 171] width 7 height 7
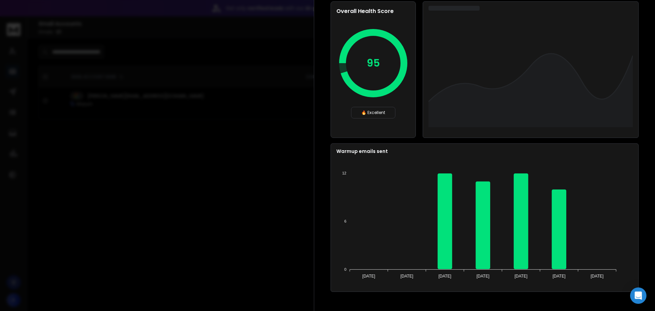
click at [203, 167] on div at bounding box center [327, 155] width 655 height 311
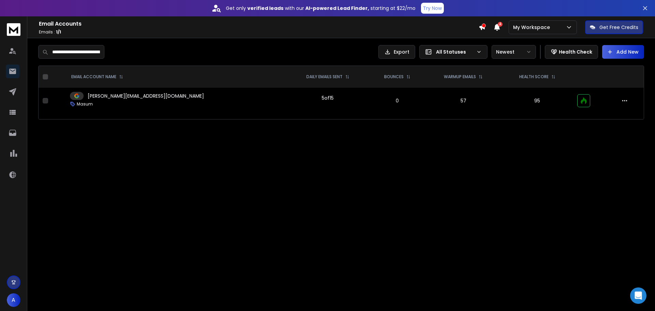
click at [95, 53] on input "**********" at bounding box center [71, 52] width 66 height 14
paste input
type input "**********"
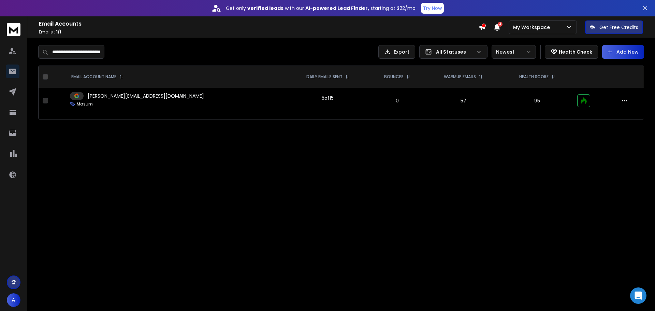
scroll to position [0, 11]
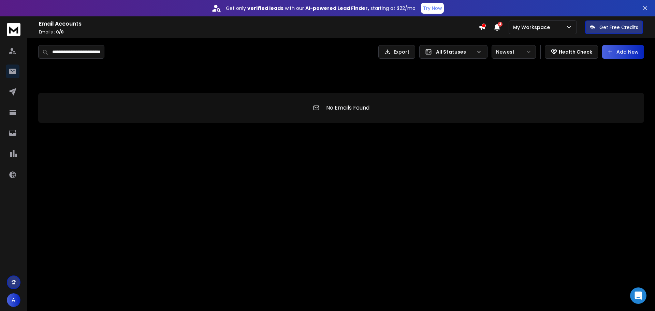
click at [103, 50] on input "**********" at bounding box center [71, 52] width 66 height 14
click at [102, 50] on input "**********" at bounding box center [71, 52] width 66 height 14
paste input "*"
type input "**********"
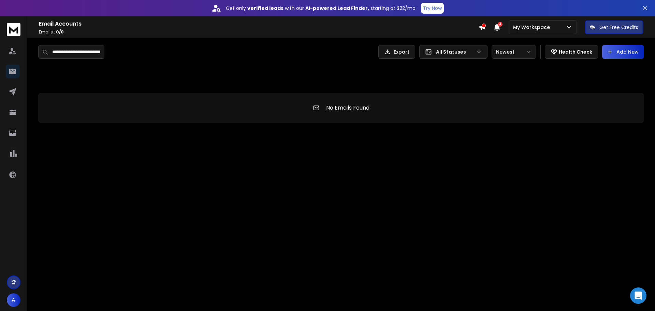
scroll to position [0, 12]
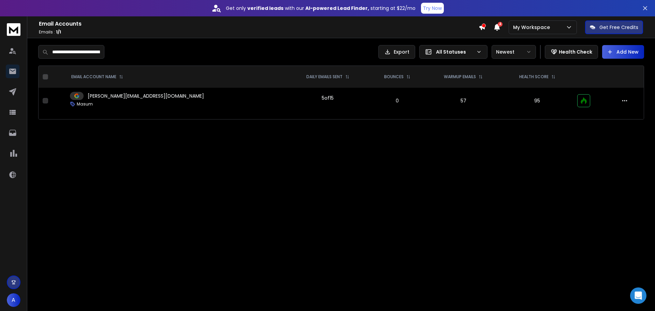
click at [101, 93] on p "abdullah@gettrafficuplift.com" at bounding box center [146, 96] width 116 height 7
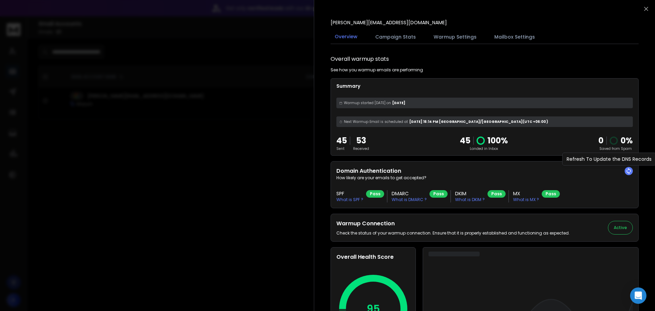
click at [627, 171] on icon at bounding box center [629, 171] width 7 height 7
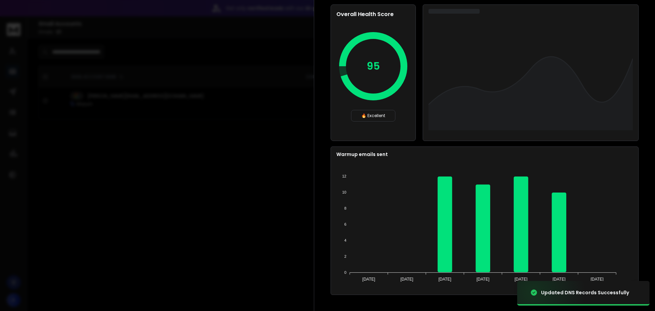
scroll to position [246, 0]
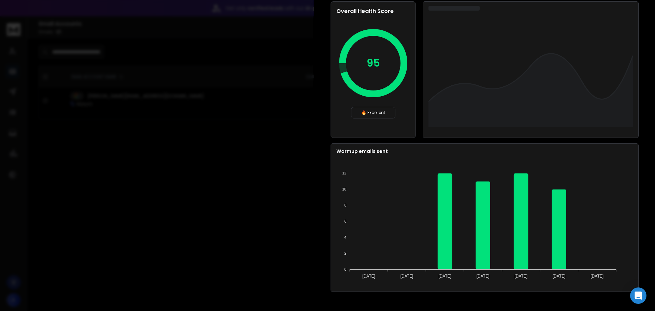
click at [217, 91] on div at bounding box center [327, 155] width 655 height 311
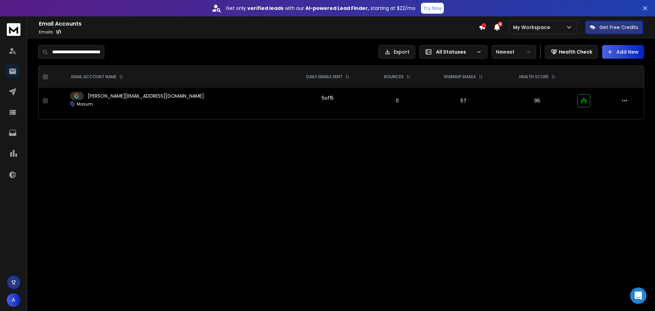
click at [74, 53] on input "**********" at bounding box center [71, 52] width 66 height 14
paste input "*"
type input "**********"
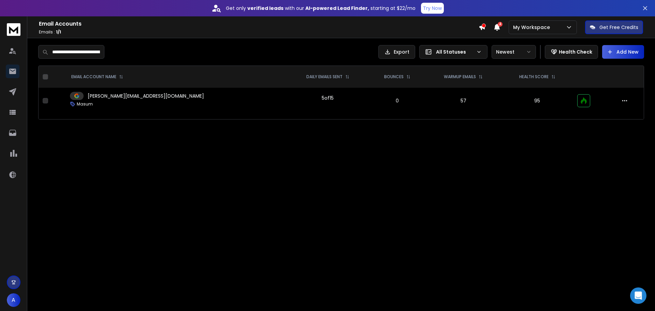
scroll to position [0, 14]
click at [151, 97] on p "abdullah@trafficupliftlabs.com" at bounding box center [146, 96] width 116 height 7
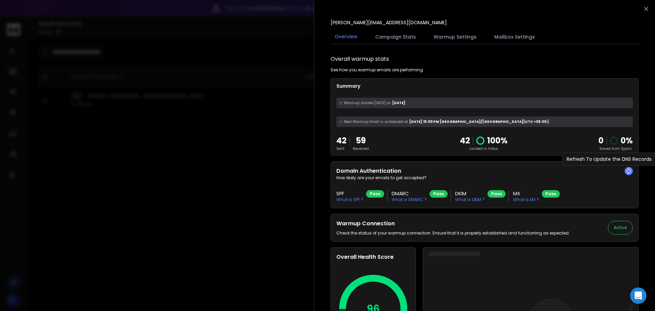
click at [626, 172] on icon at bounding box center [629, 171] width 7 height 7
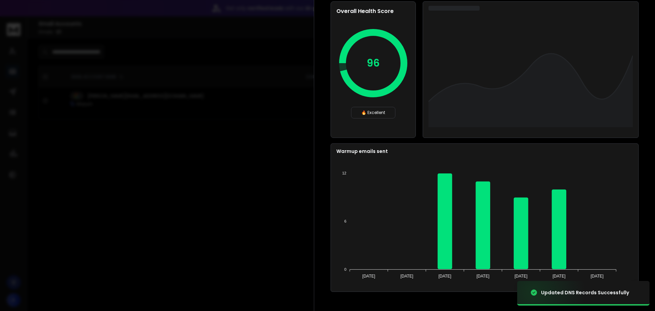
click at [248, 129] on div at bounding box center [327, 155] width 655 height 311
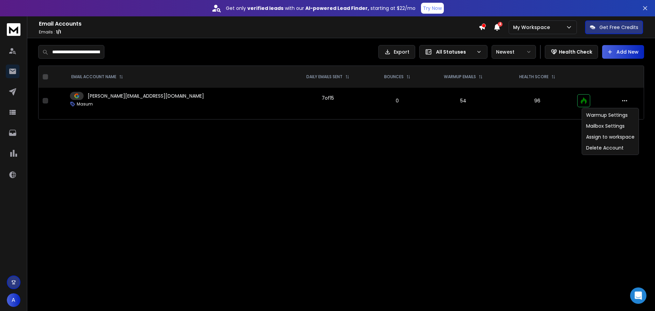
click at [623, 100] on icon at bounding box center [625, 101] width 6 height 6
click at [95, 51] on input "**********" at bounding box center [71, 52] width 66 height 14
paste input
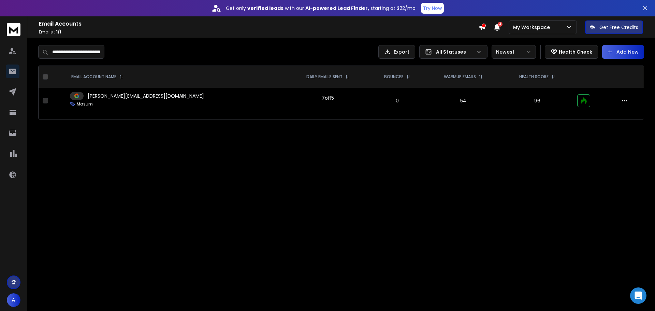
type input "**********"
click at [117, 96] on p "chris@b2bleadshub.info" at bounding box center [146, 96] width 116 height 7
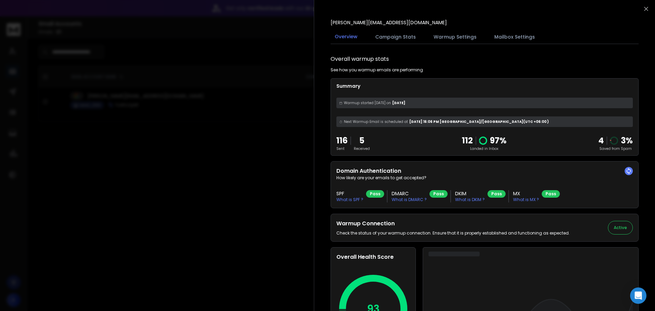
click at [394, 35] on button "Campaign Stats" at bounding box center [395, 36] width 49 height 15
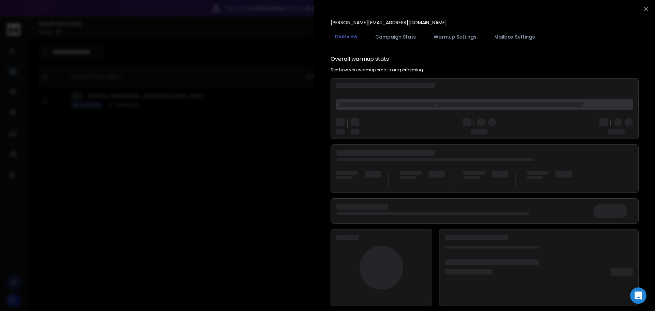
click at [206, 98] on div at bounding box center [327, 155] width 655 height 311
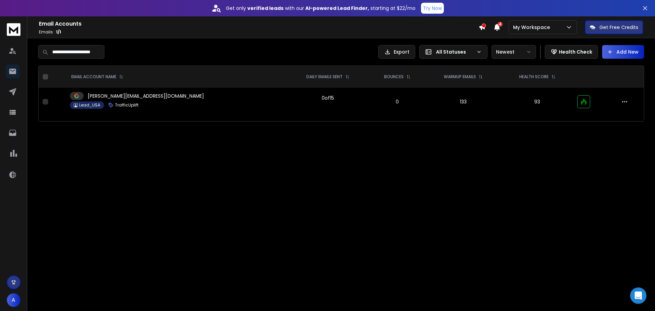
click at [90, 54] on input "**********" at bounding box center [71, 52] width 66 height 14
paste input
type input "**********"
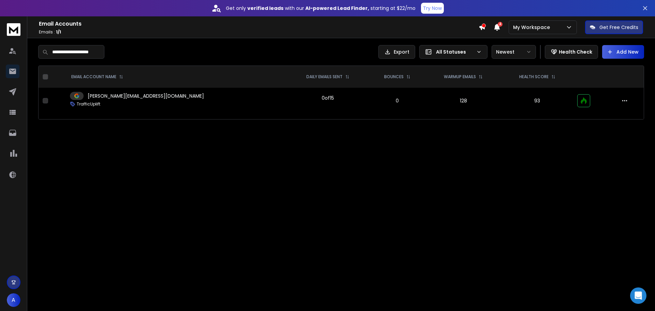
click at [118, 99] on p "jose@tuprospects.info" at bounding box center [146, 96] width 116 height 7
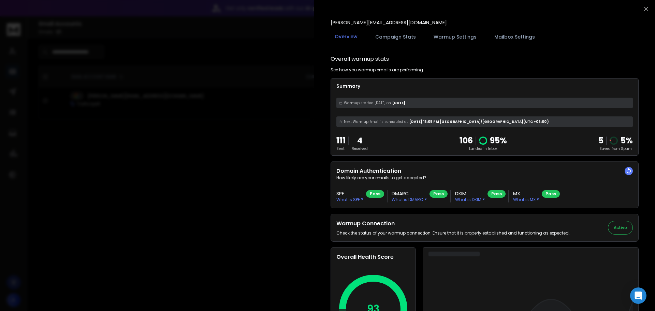
click at [398, 32] on button "Campaign Stats" at bounding box center [395, 36] width 49 height 15
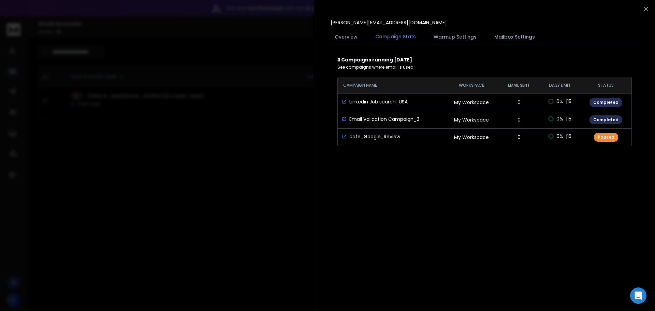
click at [222, 118] on div at bounding box center [327, 155] width 655 height 311
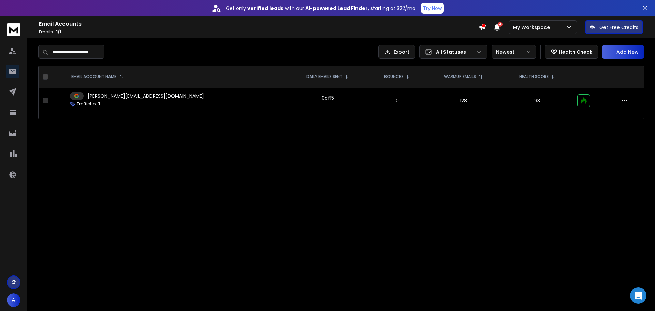
click at [87, 51] on input "**********" at bounding box center [71, 52] width 66 height 14
click at [89, 51] on input "**********" at bounding box center [71, 52] width 66 height 14
paste input "*"
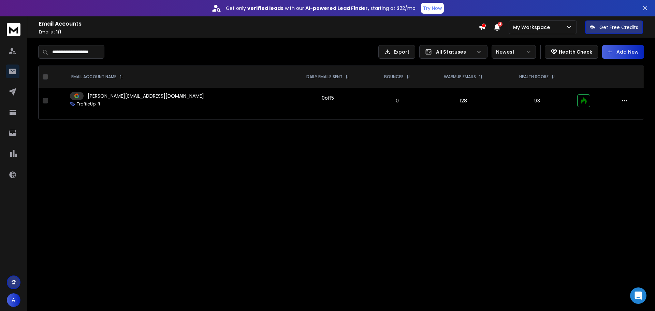
type input "**********"
click at [111, 96] on p "chris@b2bleadshub.info" at bounding box center [146, 96] width 116 height 7
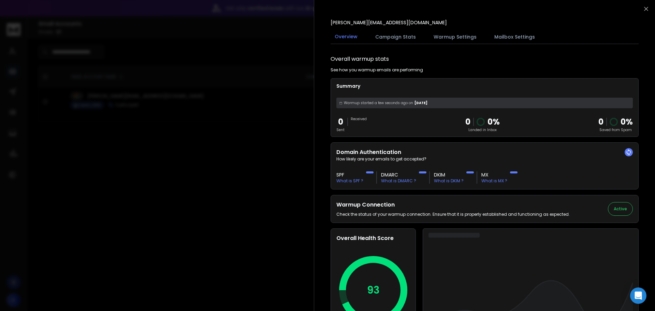
click at [238, 67] on div at bounding box center [327, 155] width 655 height 311
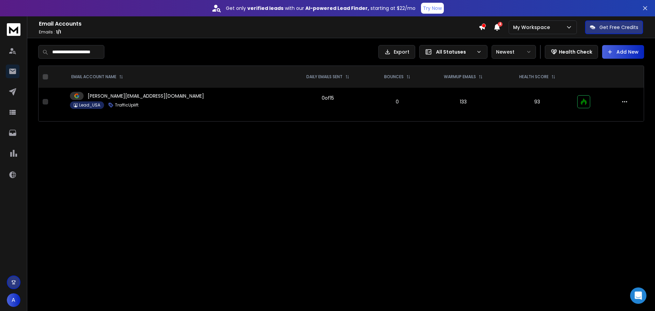
click at [43, 101] on button "button" at bounding box center [45, 101] width 5 height 5
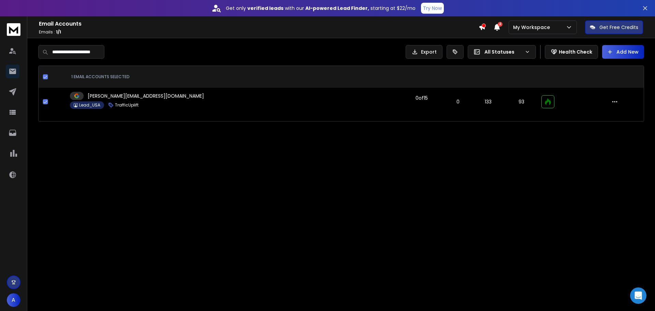
click at [510, 52] on p "All Statuses" at bounding box center [504, 51] width 38 height 7
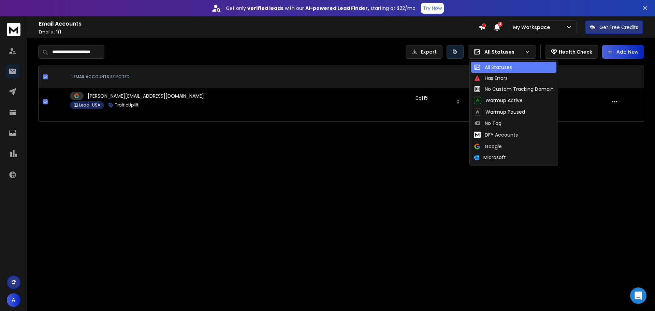
click at [460, 56] on button at bounding box center [455, 52] width 17 height 14
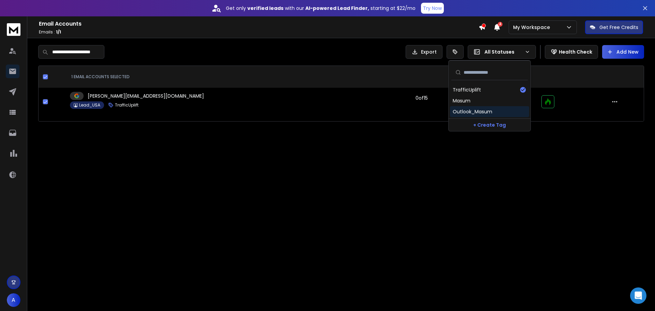
click at [311, 116] on caption at bounding box center [342, 118] width 606 height 5
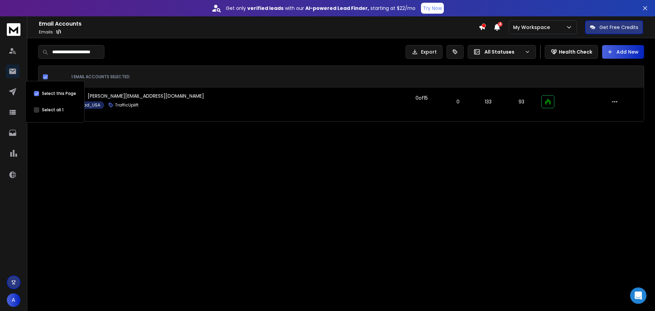
click at [44, 79] on button "Select this Page" at bounding box center [45, 76] width 5 height 5
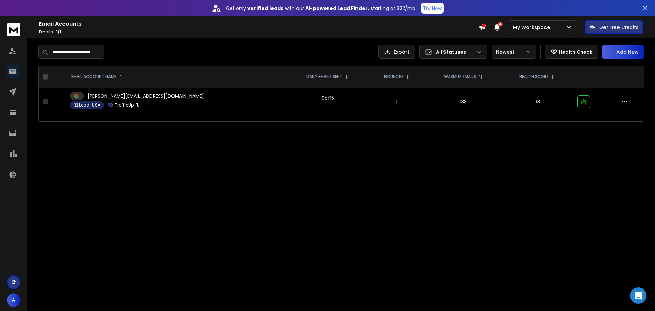
click at [83, 47] on input "**********" at bounding box center [71, 52] width 66 height 14
click at [15, 69] on icon at bounding box center [12, 71] width 7 height 5
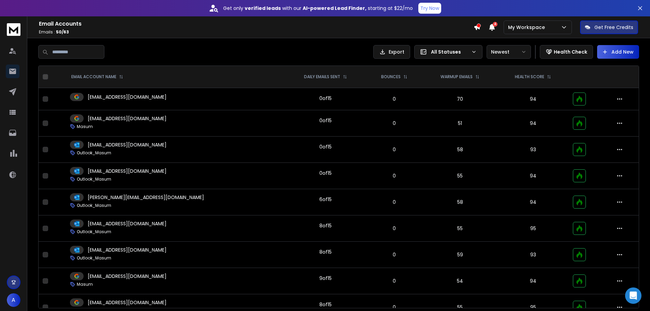
click at [462, 53] on p "All Statuses" at bounding box center [450, 51] width 38 height 7
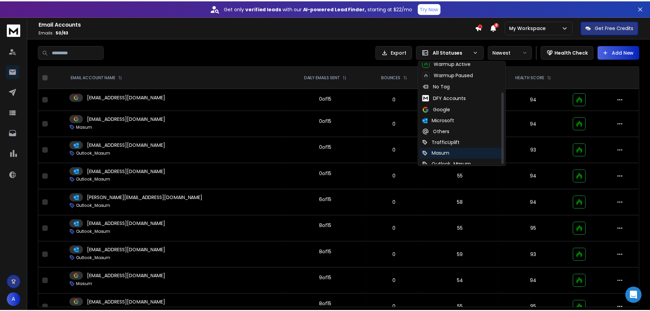
scroll to position [42, 0]
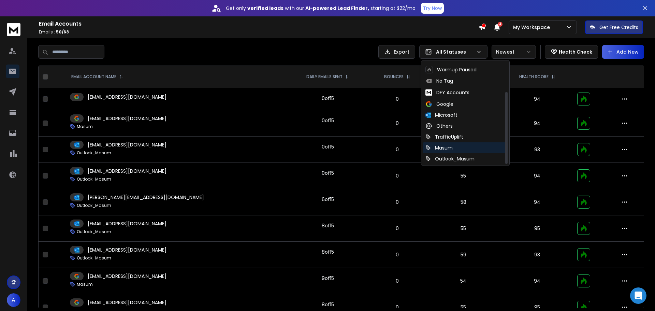
click at [457, 147] on div "Masum" at bounding box center [465, 147] width 85 height 11
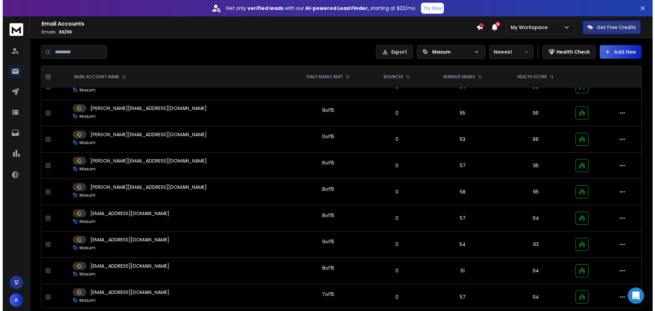
scroll to position [307, 0]
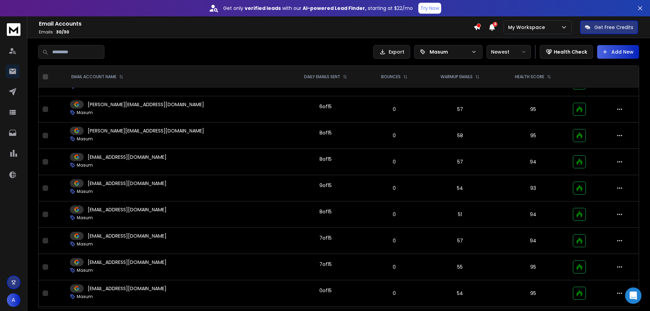
click at [442, 51] on p "Masum" at bounding box center [449, 51] width 39 height 7
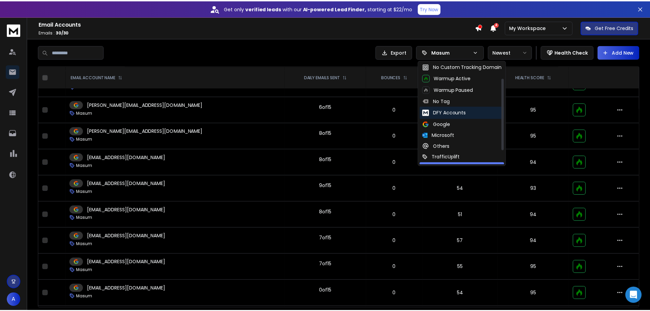
scroll to position [42, 0]
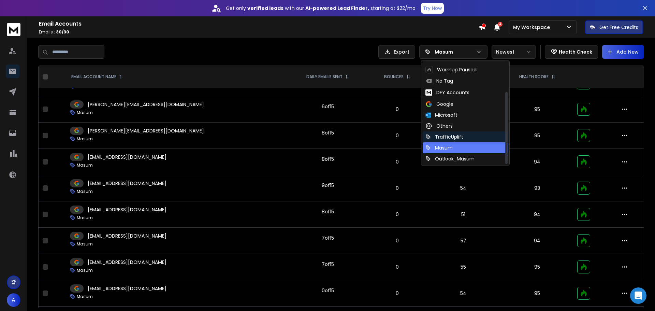
click at [454, 137] on div "TrafficUplift" at bounding box center [445, 136] width 38 height 7
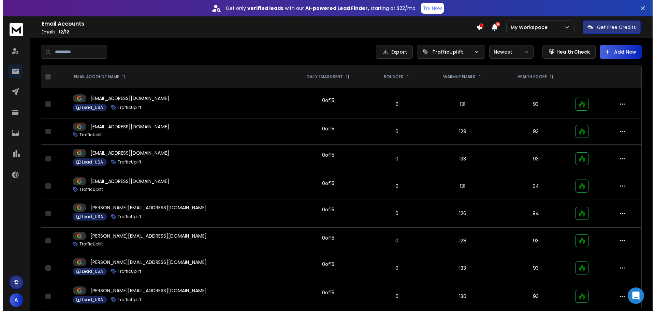
scroll to position [0, 0]
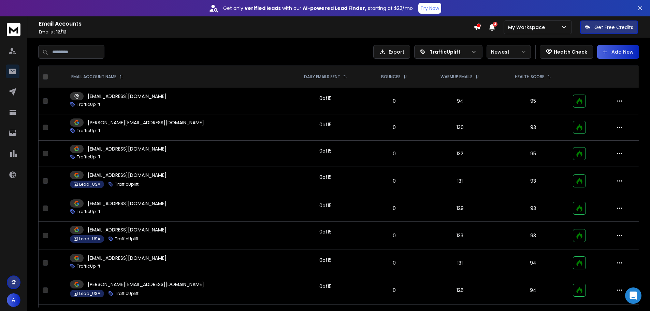
click at [454, 53] on p "TrafficUplift" at bounding box center [449, 51] width 39 height 7
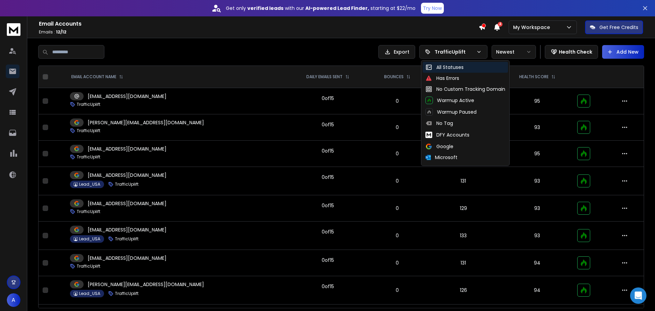
click at [451, 66] on div "All Statuses" at bounding box center [445, 67] width 38 height 7
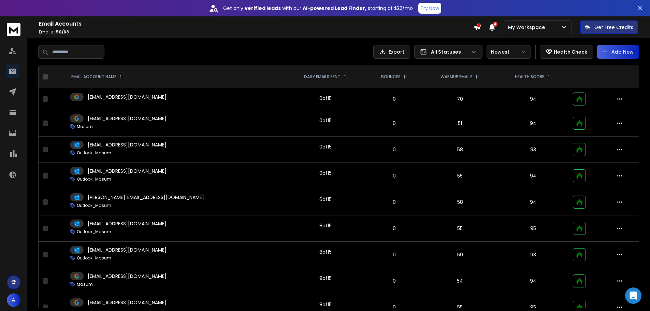
click at [85, 54] on input at bounding box center [71, 52] width 66 height 14
paste input "**********"
type input "**********"
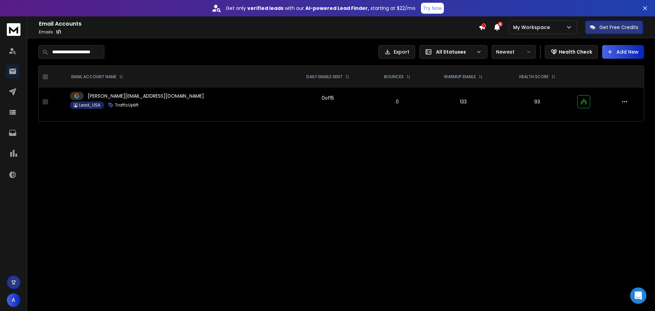
drag, startPoint x: 45, startPoint y: 100, endPoint x: 86, endPoint y: 95, distance: 41.0
click at [44, 100] on button "button" at bounding box center [45, 101] width 5 height 5
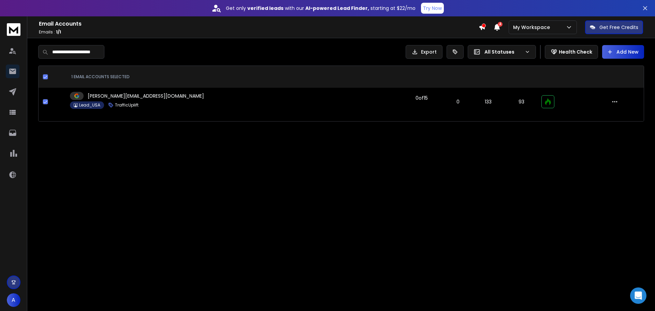
click at [528, 48] on div "All Statuses" at bounding box center [502, 52] width 68 height 14
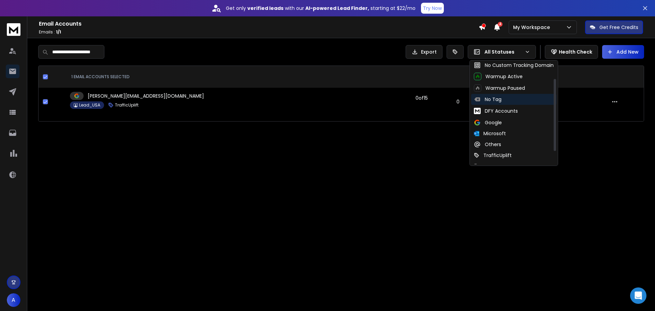
scroll to position [42, 0]
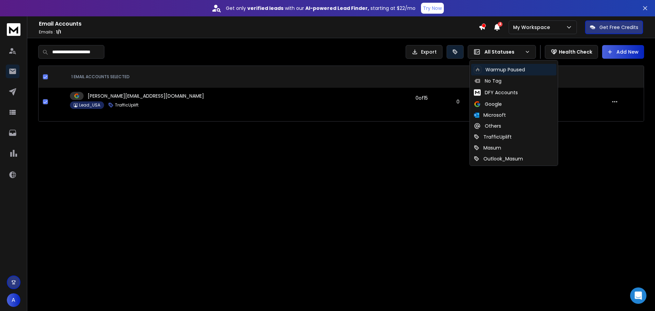
click at [455, 51] on icon at bounding box center [455, 51] width 5 height 5
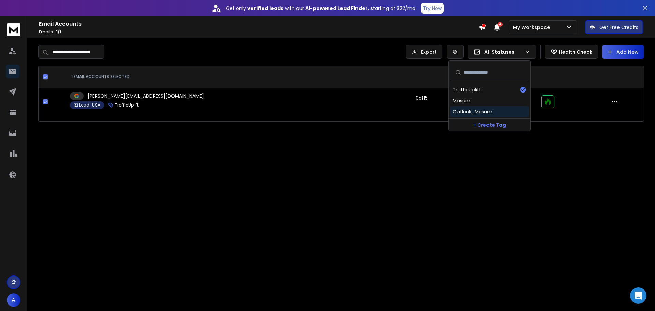
click at [488, 125] on p "+ Create Tag" at bounding box center [490, 125] width 33 height 7
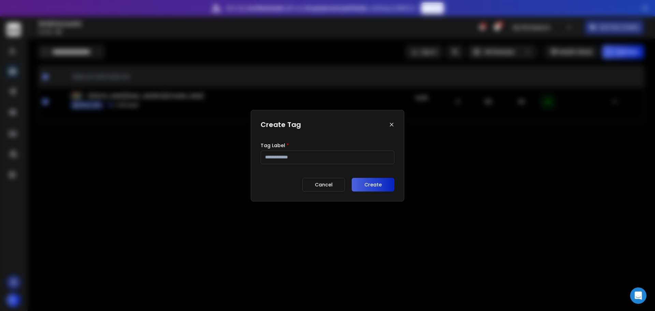
click at [317, 161] on input "text" at bounding box center [328, 158] width 134 height 14
click at [339, 126] on div "Create Tag" at bounding box center [328, 125] width 134 height 10
click at [374, 185] on button "Create" at bounding box center [373, 185] width 43 height 14
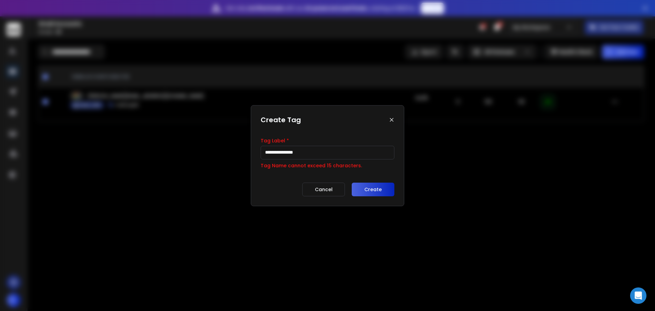
drag, startPoint x: 283, startPoint y: 153, endPoint x: 249, endPoint y: 158, distance: 33.8
click at [229, 156] on div "**********" at bounding box center [327, 155] width 655 height 115
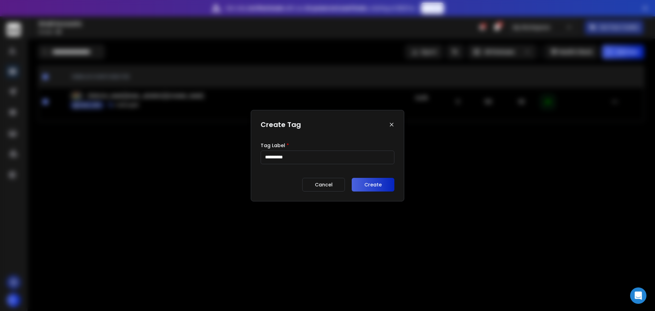
type input "**********"
click at [372, 183] on button "Create" at bounding box center [373, 185] width 43 height 14
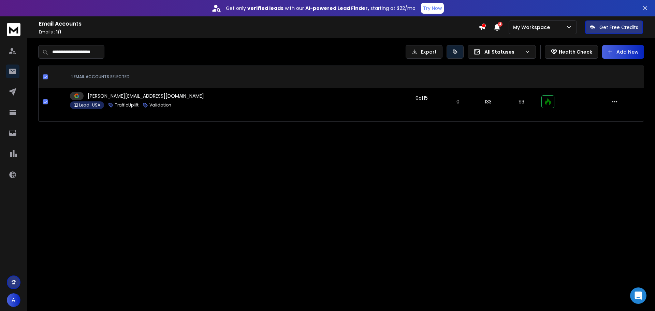
click at [455, 53] on icon at bounding box center [455, 51] width 5 height 5
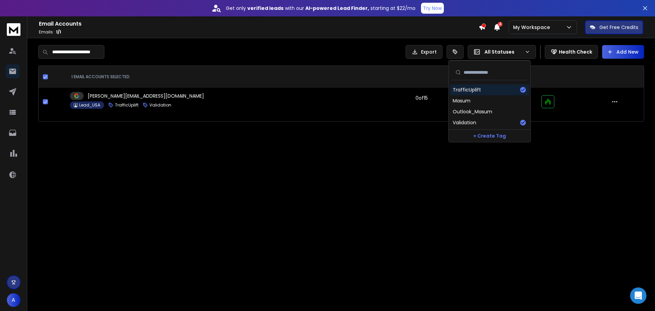
click at [522, 88] on icon at bounding box center [524, 90] width 6 height 6
click at [310, 126] on div "**********" at bounding box center [341, 83] width 628 height 90
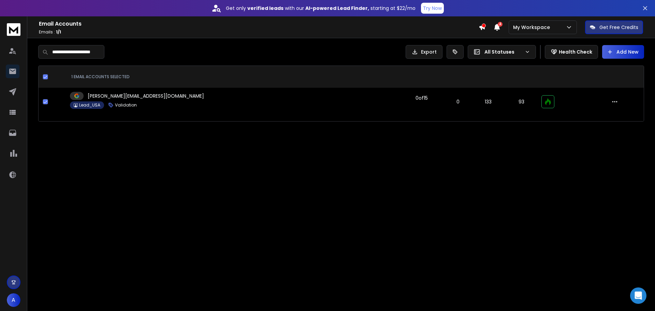
click at [506, 54] on p "All Statuses" at bounding box center [504, 51] width 38 height 7
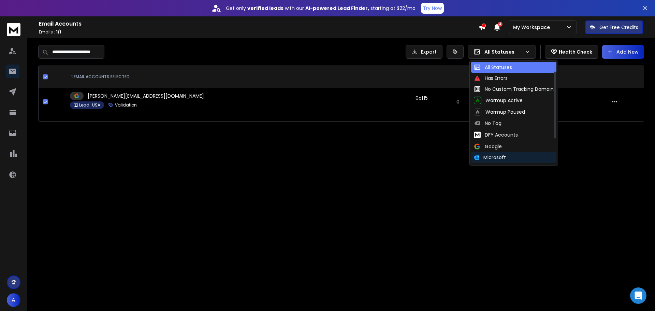
scroll to position [53, 0]
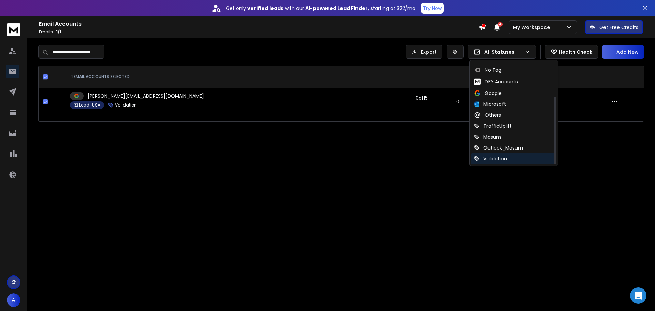
click at [505, 156] on div "Validation" at bounding box center [490, 158] width 33 height 7
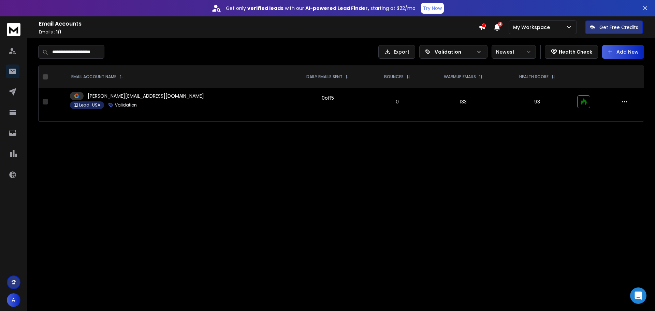
click at [456, 53] on p "Validation" at bounding box center [454, 51] width 39 height 7
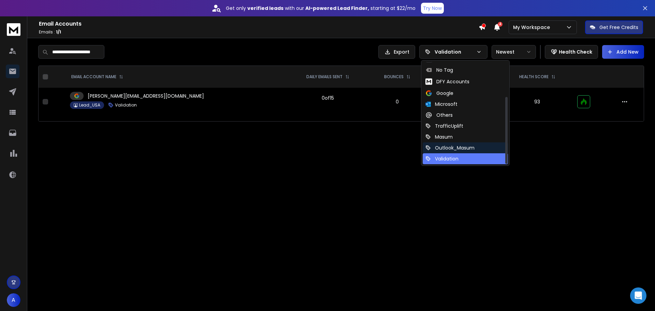
click at [346, 148] on div "**********" at bounding box center [327, 155] width 655 height 311
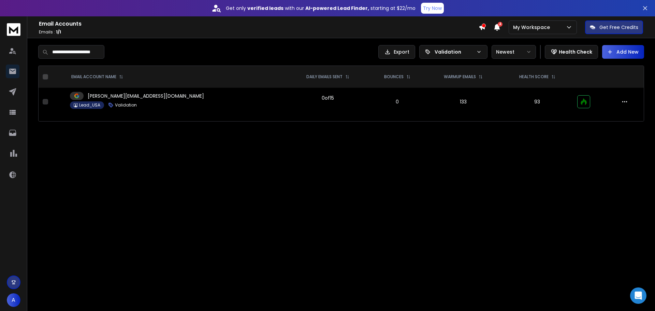
click at [91, 53] on input "**********" at bounding box center [71, 52] width 66 height 14
paste input
type input "**********"
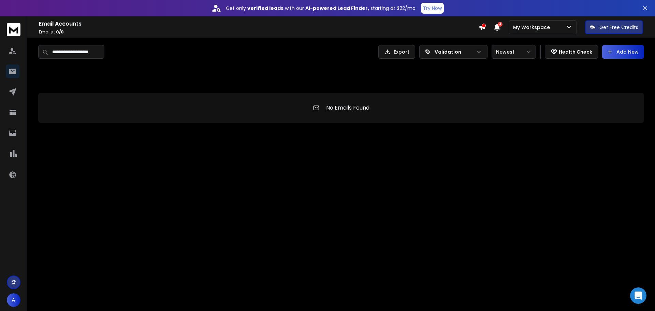
click at [442, 50] on p "Validation" at bounding box center [454, 51] width 39 height 7
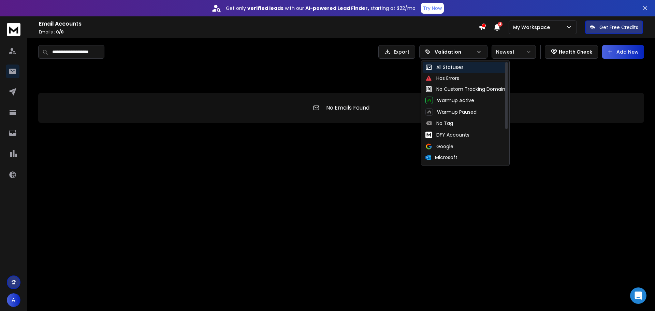
click at [445, 69] on div "All Statuses" at bounding box center [445, 67] width 38 height 7
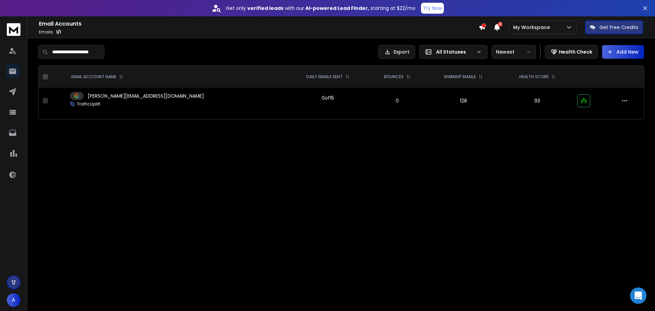
click at [43, 101] on button "button" at bounding box center [45, 100] width 5 height 5
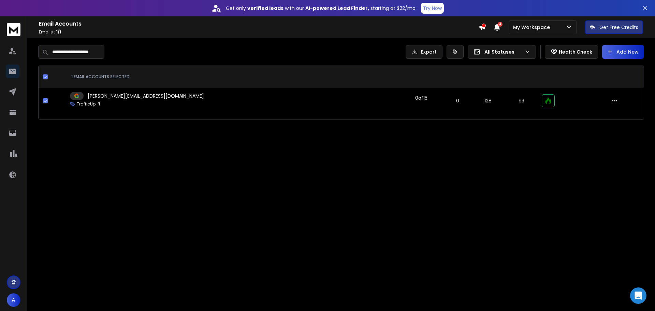
click at [514, 52] on p "All Statuses" at bounding box center [504, 51] width 38 height 7
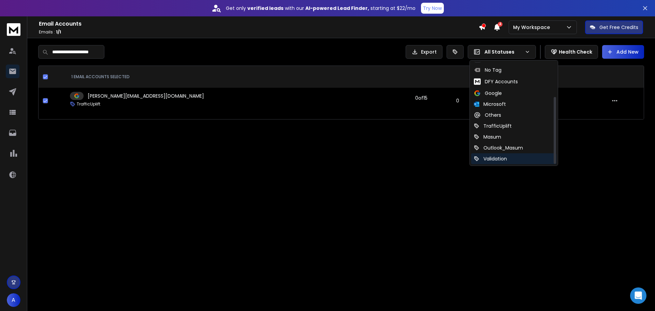
click at [502, 158] on div "Validation" at bounding box center [490, 158] width 33 height 7
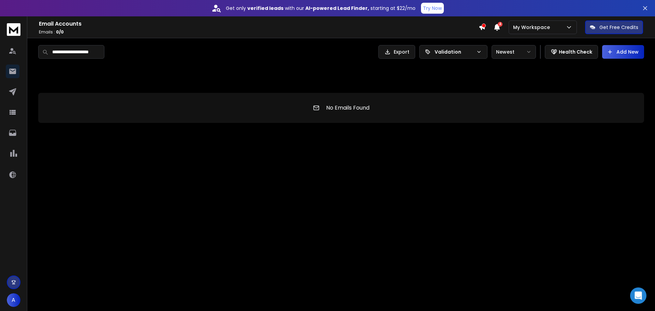
click at [449, 50] on p "Validation" at bounding box center [454, 51] width 39 height 7
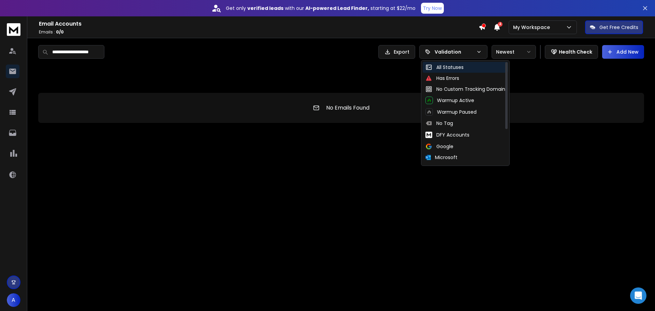
click at [450, 66] on div "All Statuses" at bounding box center [445, 67] width 38 height 7
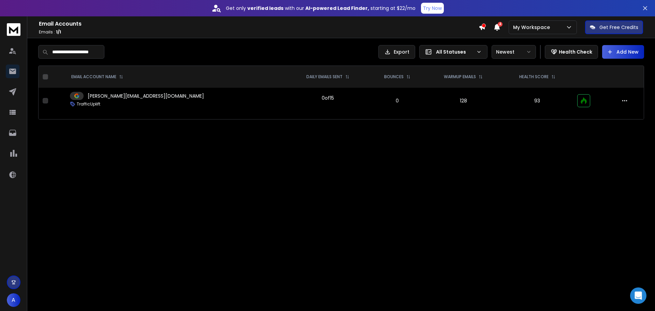
click at [44, 100] on button "button" at bounding box center [45, 100] width 5 height 5
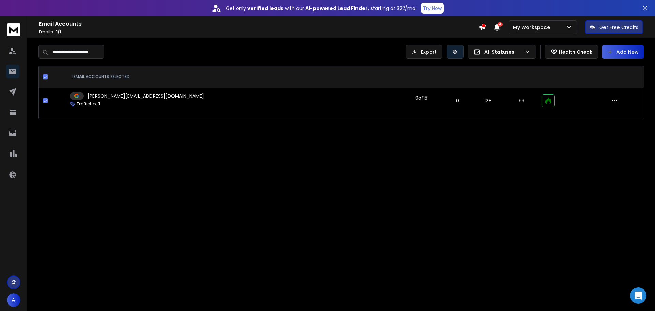
click at [452, 56] on button at bounding box center [455, 52] width 17 height 14
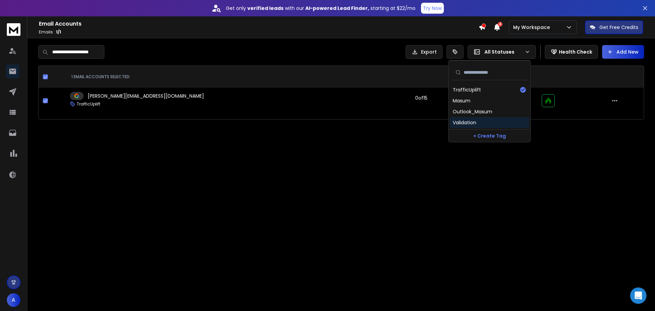
click at [464, 121] on span "Validation" at bounding box center [465, 122] width 24 height 7
click at [521, 90] on icon at bounding box center [524, 90] width 6 height 6
click at [276, 127] on div "**********" at bounding box center [327, 155] width 655 height 311
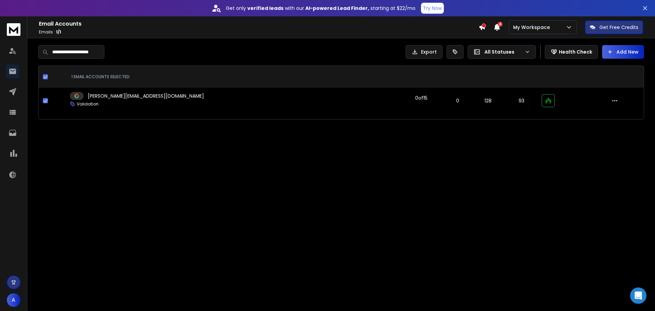
click at [34, 158] on div "**********" at bounding box center [327, 155] width 655 height 311
click at [83, 53] on input "**********" at bounding box center [71, 52] width 66 height 14
paste input
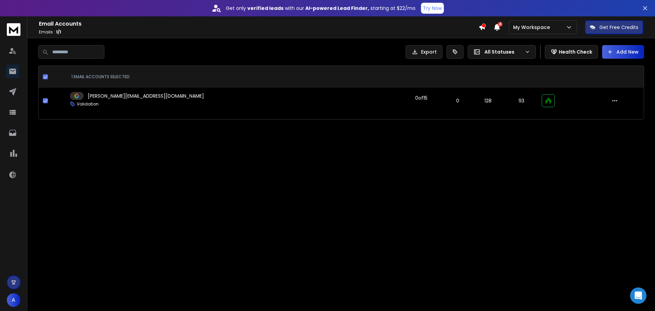
click at [80, 54] on input at bounding box center [71, 52] width 66 height 14
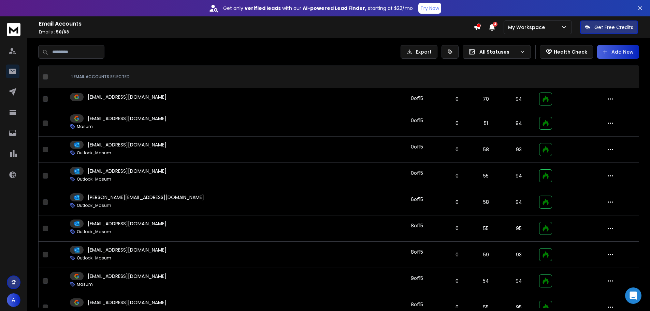
paste input
paste input "**********"
type input "**********"
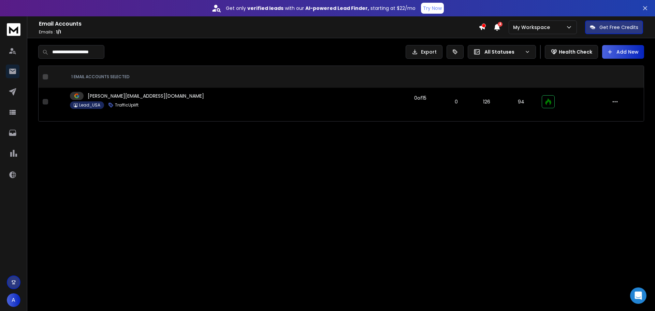
click at [46, 104] on button "button" at bounding box center [45, 101] width 5 height 5
click at [385, 54] on icon at bounding box center [383, 52] width 4 height 4
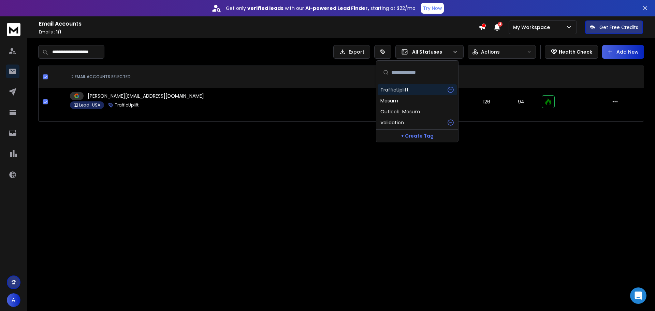
click at [452, 89] on icon at bounding box center [451, 89] width 7 height 7
click at [437, 122] on div "Validation" at bounding box center [418, 122] width 74 height 7
click at [448, 122] on div "Validation" at bounding box center [418, 122] width 74 height 7
click at [217, 137] on div "**********" at bounding box center [327, 155] width 655 height 311
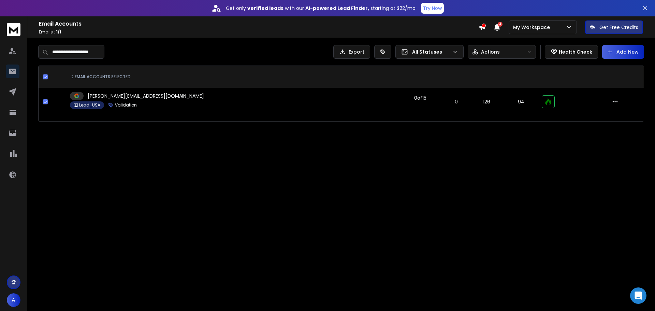
click at [85, 54] on input "**********" at bounding box center [71, 52] width 66 height 14
paste input "**"
type input "**********"
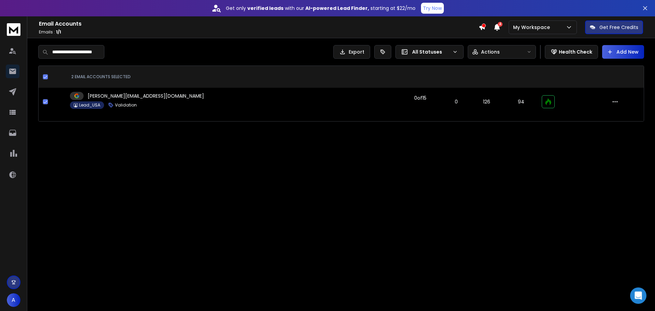
scroll to position [0, 1]
click at [45, 100] on button "button" at bounding box center [45, 101] width 5 height 5
click at [389, 51] on button at bounding box center [383, 52] width 17 height 14
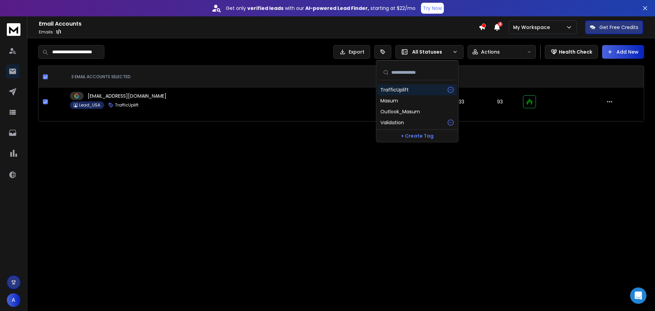
click at [450, 88] on icon at bounding box center [451, 89] width 7 height 7
click at [451, 124] on icon at bounding box center [451, 122] width 7 height 7
click at [451, 124] on div "Validation" at bounding box center [418, 122] width 74 height 7
click at [285, 141] on div "**********" at bounding box center [327, 155] width 655 height 311
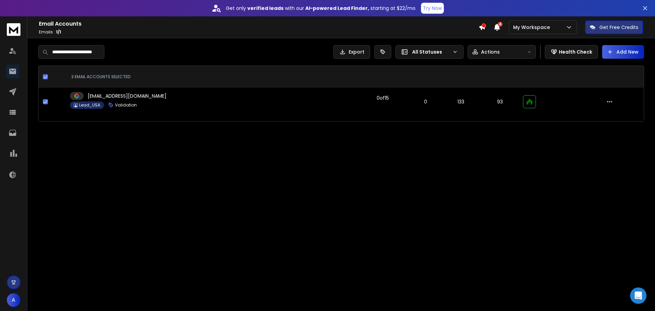
click at [94, 53] on input "**********" at bounding box center [71, 52] width 66 height 14
paste input "*"
type input "**********"
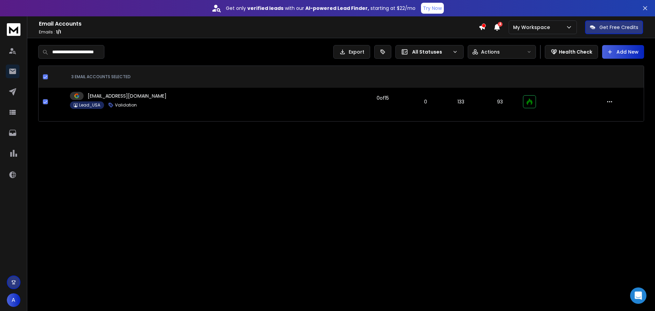
scroll to position [0, 5]
click at [44, 102] on button "button" at bounding box center [45, 100] width 5 height 5
click at [386, 55] on button at bounding box center [383, 52] width 17 height 14
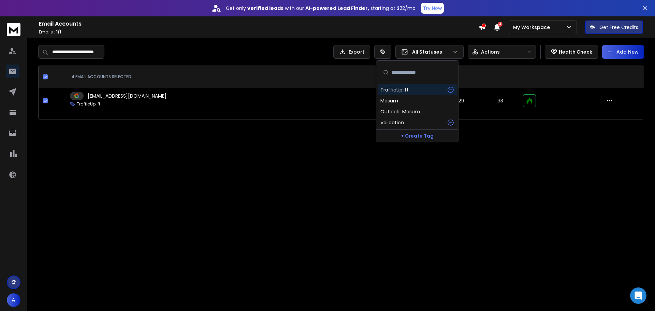
click at [449, 88] on icon at bounding box center [451, 89] width 7 height 7
click at [451, 123] on icon at bounding box center [451, 122] width 3 height 0
click at [451, 123] on div "Validation" at bounding box center [418, 122] width 74 height 7
click at [285, 130] on div "**********" at bounding box center [327, 155] width 655 height 311
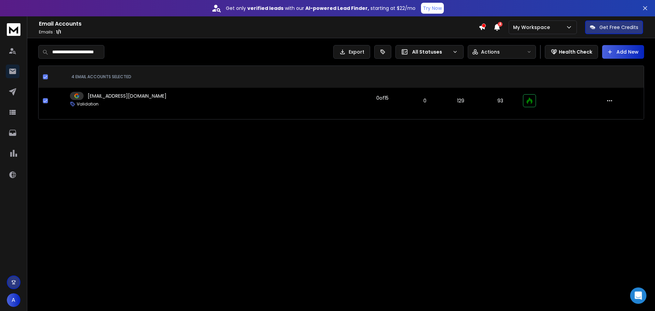
click at [82, 49] on input "**********" at bounding box center [71, 52] width 66 height 14
click at [82, 50] on input "**********" at bounding box center [71, 52] width 66 height 14
paste input
type input "**********"
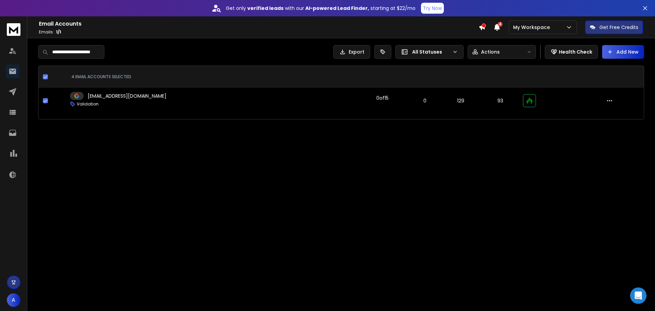
scroll to position [0, 9]
click at [45, 102] on button "button" at bounding box center [45, 100] width 5 height 5
click at [385, 51] on icon at bounding box center [383, 52] width 4 height 4
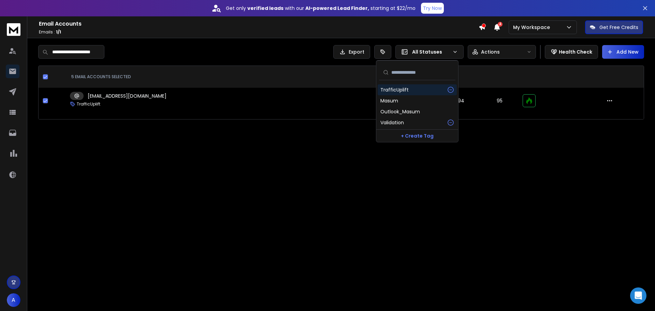
click at [451, 90] on icon at bounding box center [451, 89] width 7 height 7
click at [451, 124] on icon at bounding box center [451, 122] width 7 height 7
click at [451, 124] on div "Validation" at bounding box center [418, 122] width 74 height 7
drag, startPoint x: 208, startPoint y: 134, endPoint x: 242, endPoint y: 142, distance: 35.1
click at [207, 135] on div "**********" at bounding box center [327, 155] width 655 height 311
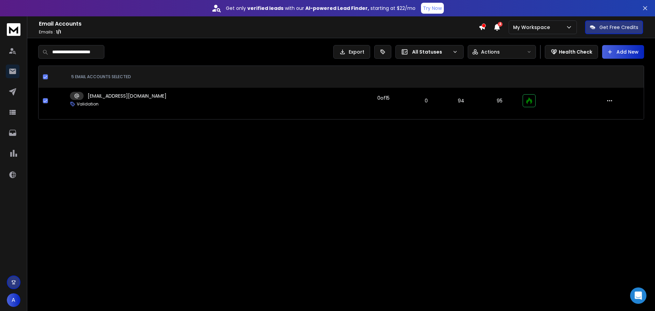
click at [77, 56] on input "**********" at bounding box center [71, 52] width 66 height 14
paste input
type input "**********"
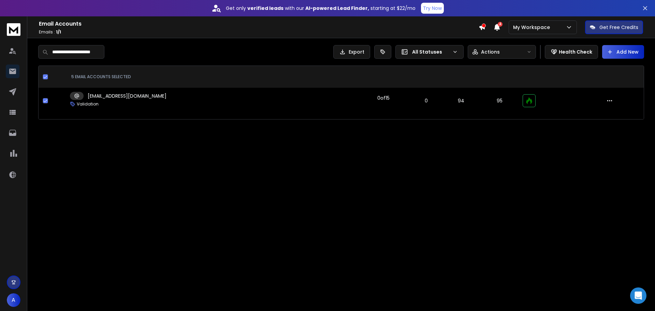
scroll to position [0, 10]
click at [45, 99] on button "button" at bounding box center [45, 98] width 5 height 5
click at [388, 52] on button at bounding box center [383, 52] width 17 height 14
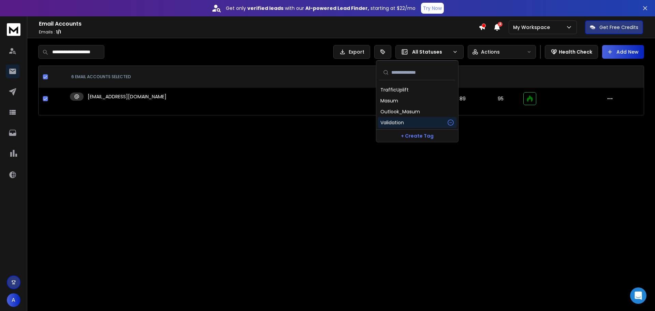
click at [434, 123] on div "Validation" at bounding box center [418, 122] width 74 height 7
click at [430, 123] on div "Validation" at bounding box center [418, 122] width 74 height 7
drag, startPoint x: 146, startPoint y: 160, endPoint x: 160, endPoint y: 159, distance: 14.7
click at [148, 159] on div "**********" at bounding box center [327, 155] width 655 height 311
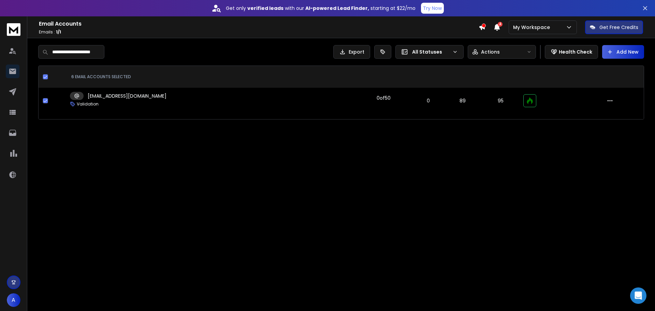
click at [230, 196] on div "**********" at bounding box center [327, 155] width 655 height 311
click at [93, 54] on input "**********" at bounding box center [71, 52] width 66 height 14
paste input
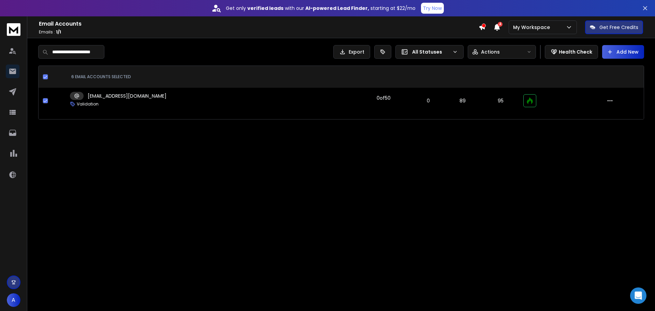
type input "**********"
click at [44, 99] on button "button" at bounding box center [45, 98] width 5 height 5
click at [383, 51] on icon at bounding box center [383, 52] width 4 height 4
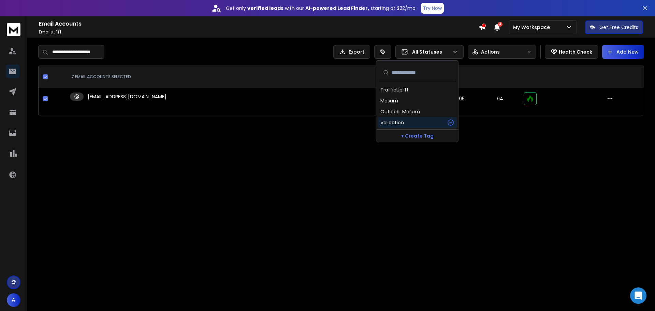
click at [452, 125] on icon at bounding box center [451, 122] width 7 height 7
click at [451, 122] on div "Validation" at bounding box center [418, 122] width 74 height 7
click at [306, 155] on div "**********" at bounding box center [327, 155] width 655 height 311
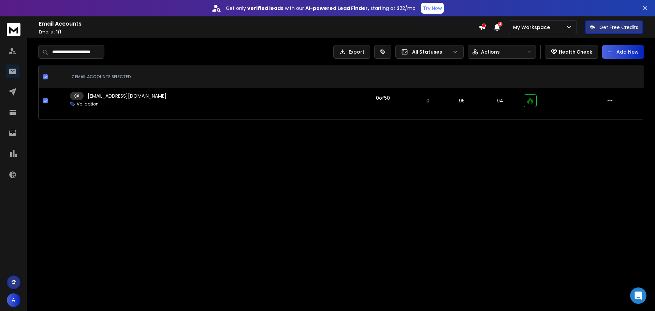
click at [47, 102] on button "button" at bounding box center [45, 100] width 5 height 5
click at [93, 50] on input "**********" at bounding box center [71, 52] width 66 height 14
click at [167, 148] on div "Get only verified leads with our AI-powered Lead Finder, starting at $22/mo Try…" at bounding box center [327, 155] width 655 height 311
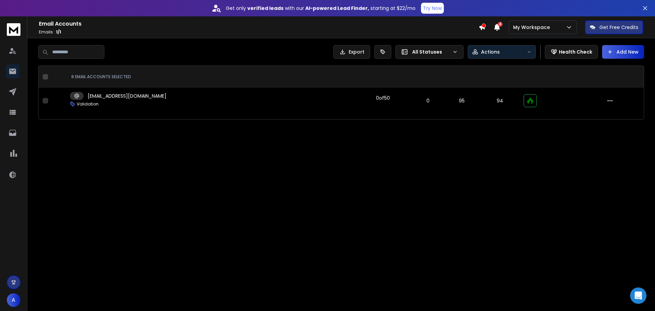
click at [497, 54] on div "Actions" at bounding box center [499, 51] width 52 height 7
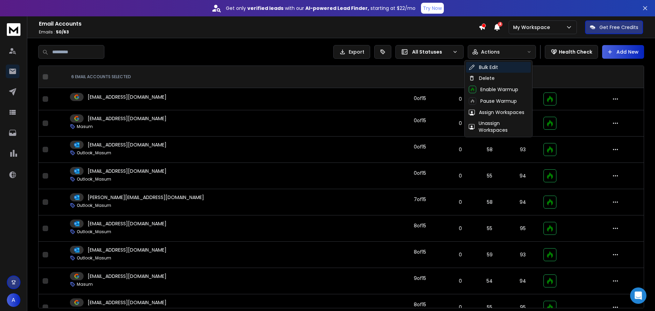
click at [432, 52] on p "All Statuses" at bounding box center [431, 51] width 38 height 7
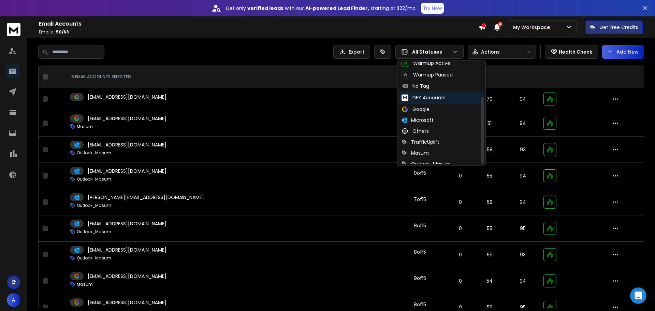
scroll to position [53, 0]
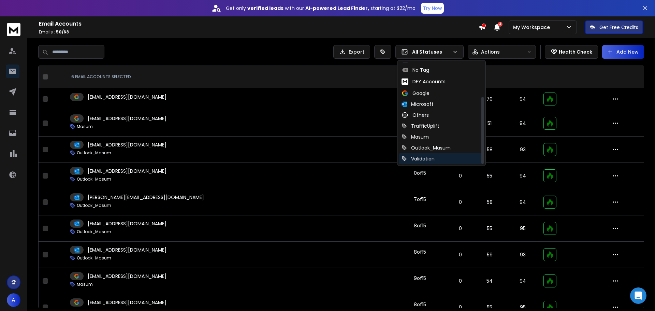
click at [438, 162] on div "Validation" at bounding box center [441, 158] width 85 height 11
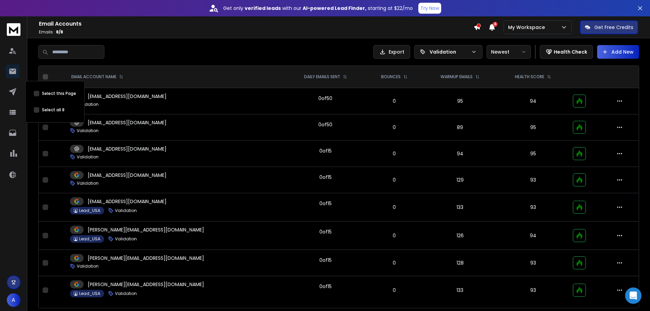
click at [36, 109] on button "Select this Page" at bounding box center [36, 109] width 5 height 5
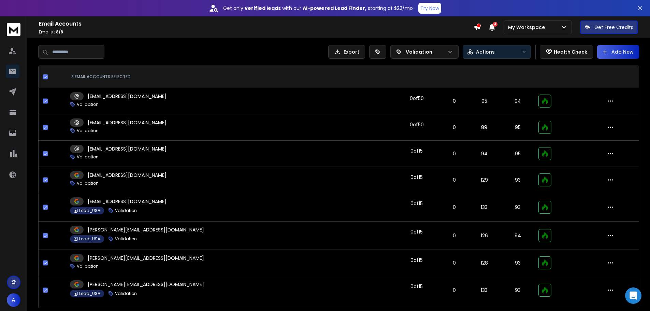
click at [503, 53] on div "Actions" at bounding box center [493, 51] width 52 height 7
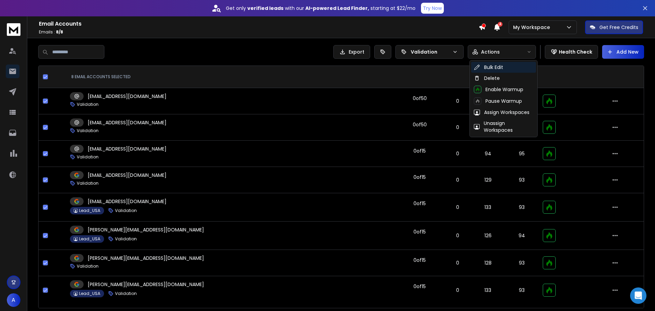
click at [496, 66] on div "Bulk Edit" at bounding box center [488, 67] width 29 height 7
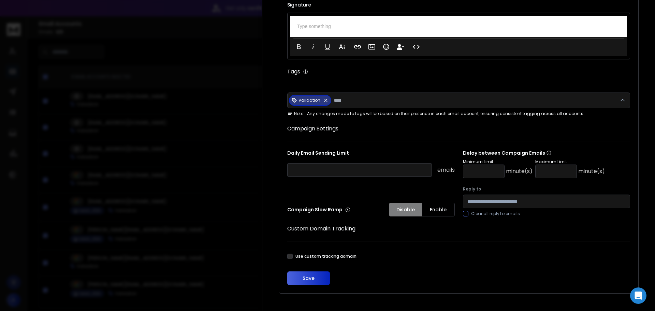
scroll to position [100, 0]
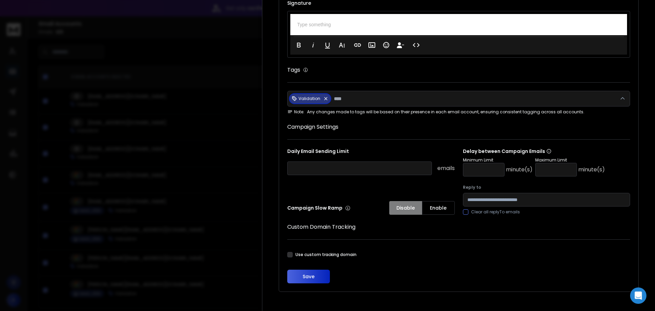
click at [335, 168] on input "number" at bounding box center [359, 168] width 145 height 14
type input "**"
click at [557, 164] on input "number" at bounding box center [557, 170] width 42 height 14
type input "*"
click at [482, 169] on input "number" at bounding box center [484, 170] width 42 height 14
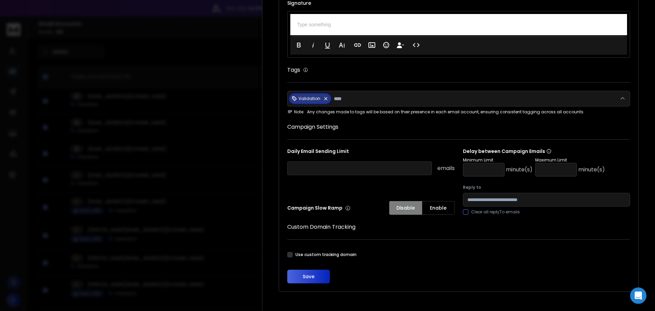
type input "*"
click at [309, 277] on button "Save" at bounding box center [308, 277] width 43 height 14
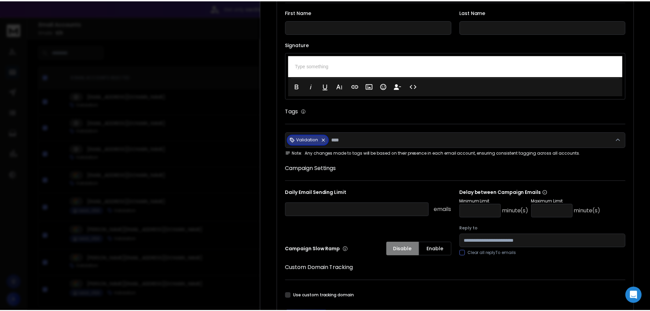
scroll to position [0, 0]
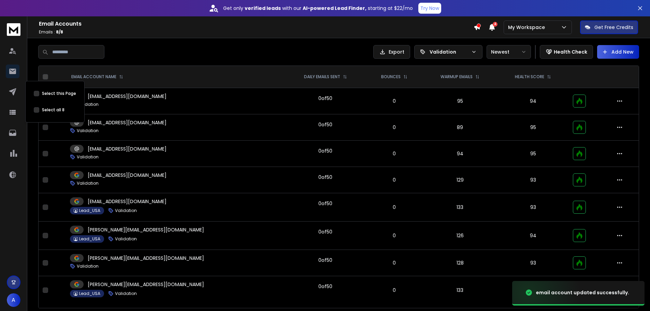
click at [36, 108] on button "Select this Page" at bounding box center [36, 109] width 5 height 5
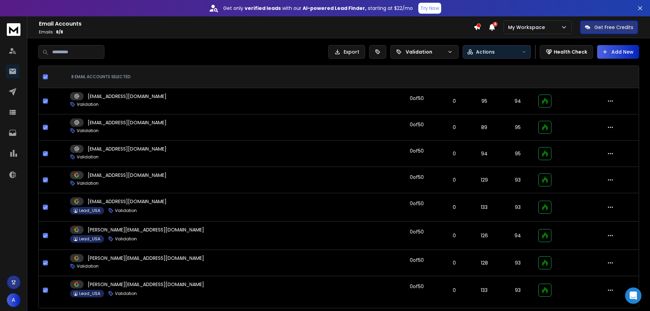
click at [503, 52] on div "Actions" at bounding box center [493, 51] width 52 height 7
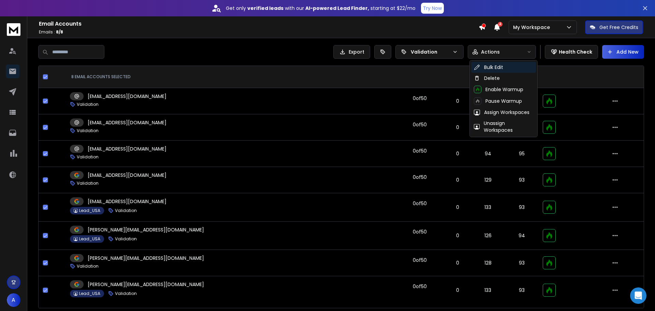
click at [497, 66] on div "Bulk Edit" at bounding box center [488, 67] width 29 height 7
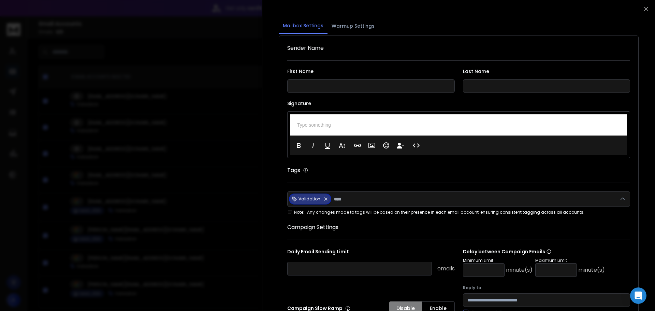
click at [354, 26] on button "Warmup Settings" at bounding box center [353, 25] width 51 height 15
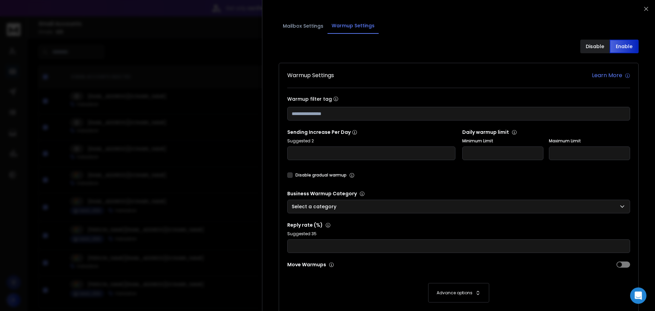
click at [213, 115] on div at bounding box center [327, 155] width 655 height 311
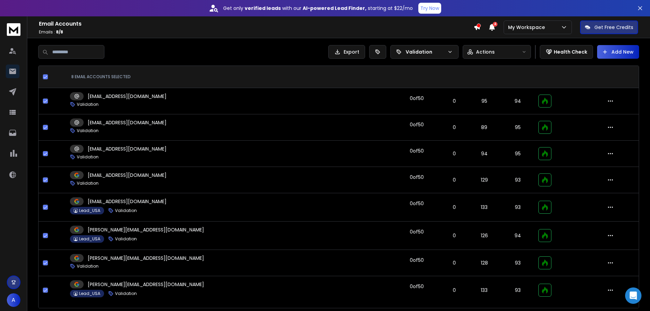
click at [303, 149] on div "masum1@getwarmlead.com" at bounding box center [229, 149] width 318 height 8
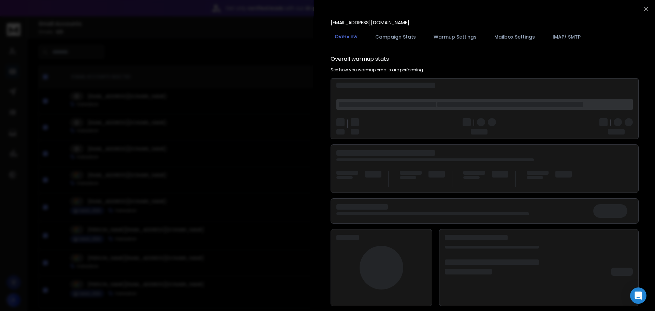
click at [199, 151] on div at bounding box center [327, 155] width 655 height 311
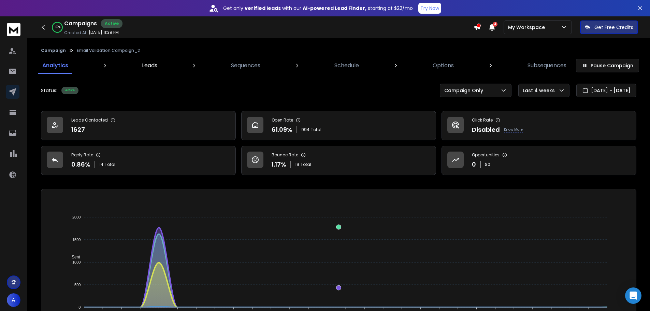
click at [154, 61] on p "Leads" at bounding box center [149, 65] width 15 height 8
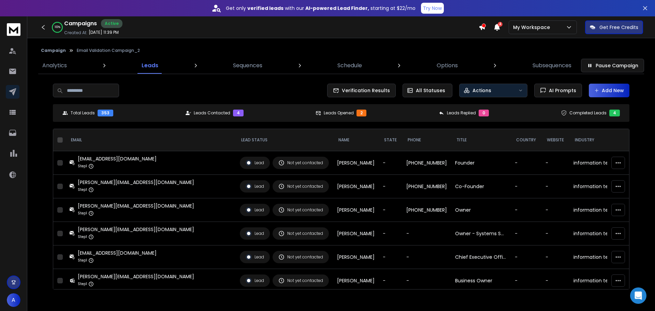
click at [484, 92] on p "Actions" at bounding box center [482, 90] width 19 height 7
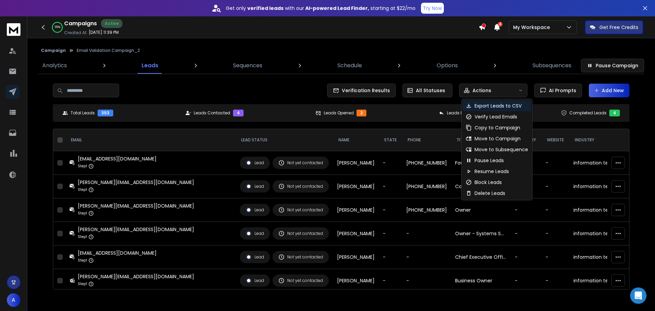
click at [210, 88] on div "Verification Results All Statuses Actions AI Prompts Add New" at bounding box center [341, 91] width 577 height 14
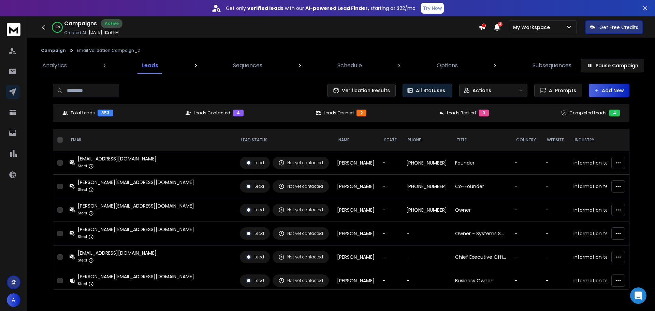
click at [422, 89] on p "All Statuses" at bounding box center [430, 90] width 29 height 7
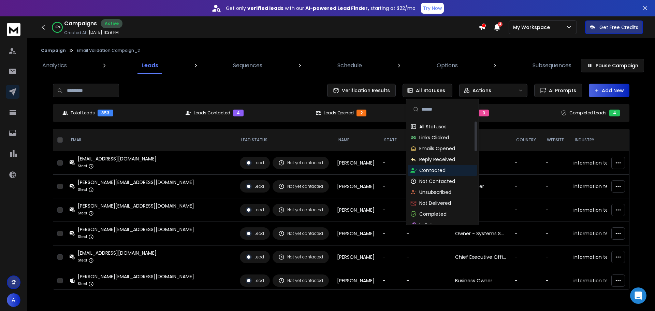
click at [435, 169] on p "Contacted" at bounding box center [433, 170] width 26 height 7
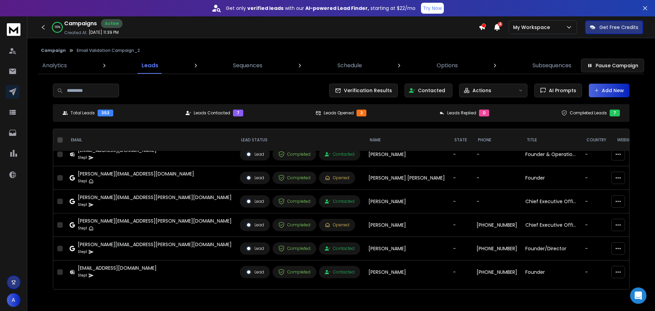
scroll to position [37, 0]
click at [92, 194] on div "[PERSON_NAME][EMAIL_ADDRESS][PERSON_NAME][DOMAIN_NAME]" at bounding box center [155, 197] width 154 height 7
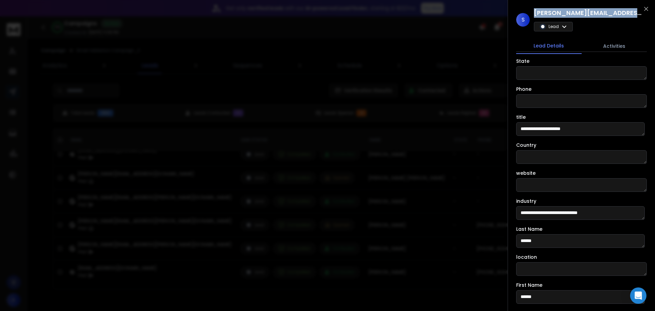
drag, startPoint x: 628, startPoint y: 11, endPoint x: 532, endPoint y: 16, distance: 96.1
click at [532, 16] on div "S [PERSON_NAME][EMAIL_ADDRESS][PERSON_NAME][DOMAIN_NAME] Lead" at bounding box center [582, 19] width 131 height 23
copy h1 "[PERSON_NAME][EMAIL_ADDRESS][PERSON_NAME][DOMAIN_NAME]"
click at [391, 127] on div at bounding box center [327, 155] width 655 height 311
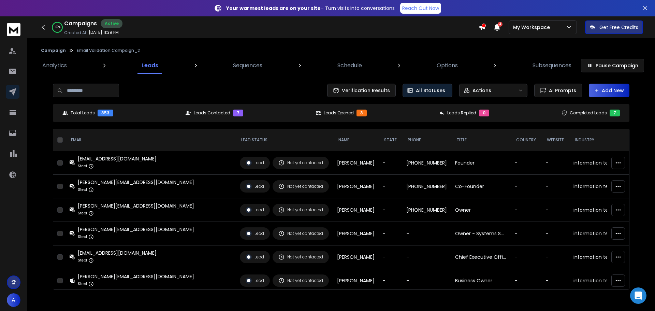
click at [431, 90] on p "All Statuses" at bounding box center [430, 90] width 29 height 7
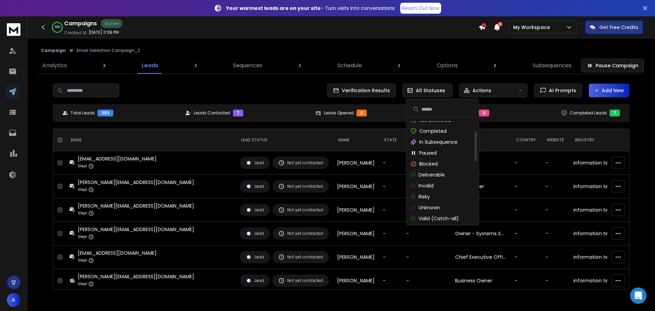
scroll to position [34, 0]
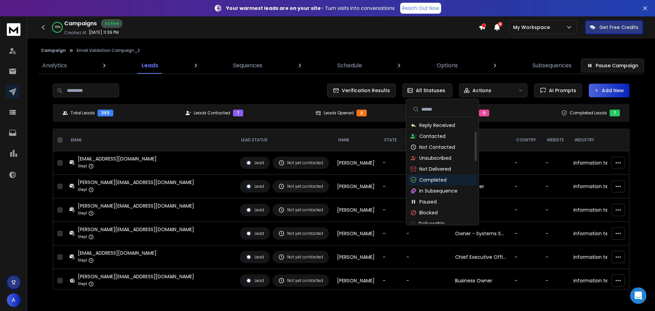
click at [435, 179] on p "Completed" at bounding box center [433, 180] width 27 height 7
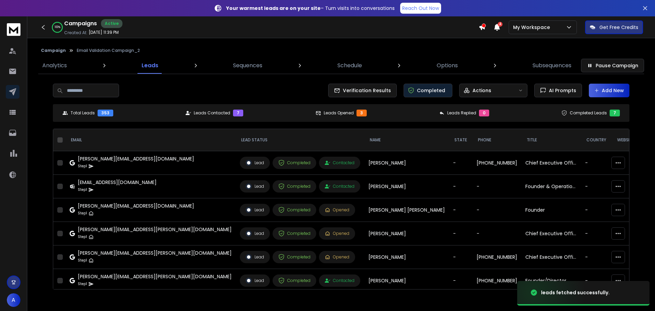
click at [435, 91] on p "Completed" at bounding box center [431, 90] width 28 height 7
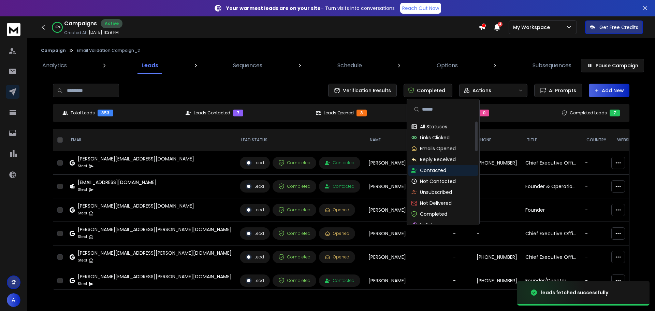
click at [438, 169] on p "Contacted" at bounding box center [433, 170] width 26 height 7
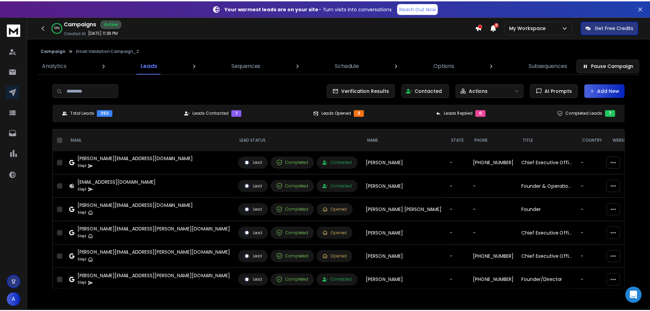
scroll to position [0, 0]
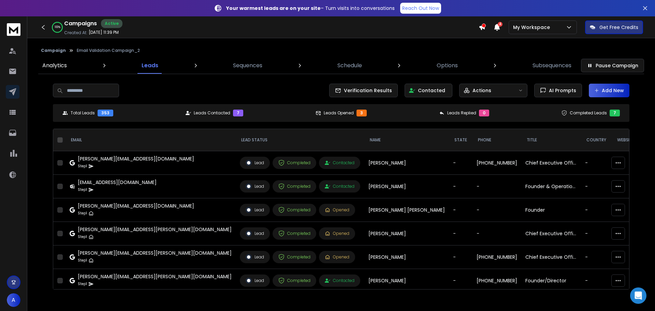
click at [52, 67] on p "Analytics" at bounding box center [54, 65] width 25 height 8
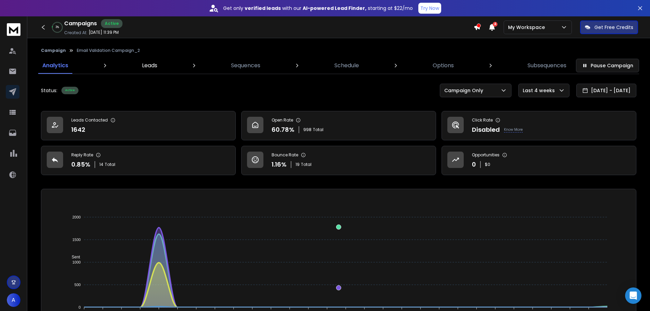
click at [151, 67] on p "Leads" at bounding box center [149, 65] width 15 height 8
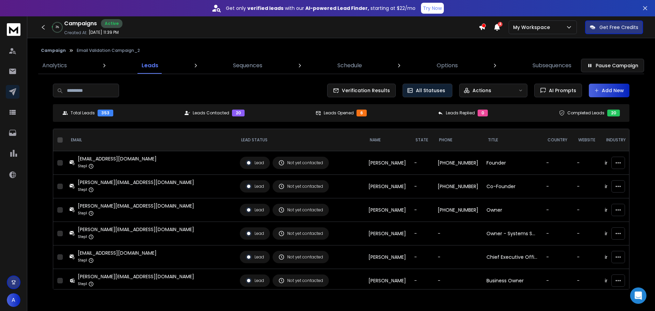
click at [442, 90] on p "All Statuses" at bounding box center [430, 90] width 29 height 7
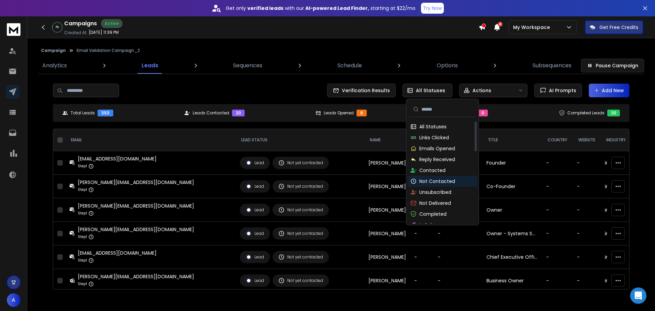
click at [432, 183] on p "Not Contacted" at bounding box center [438, 181] width 36 height 7
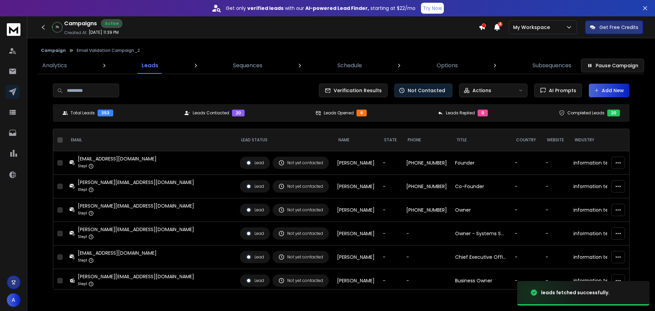
click at [421, 89] on p "Not Contacted" at bounding box center [427, 90] width 38 height 7
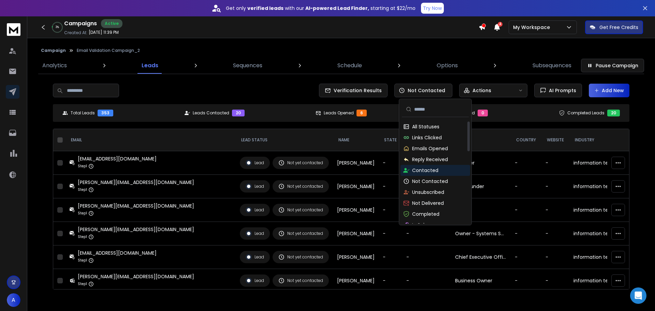
click at [426, 168] on p "Contacted" at bounding box center [425, 170] width 26 height 7
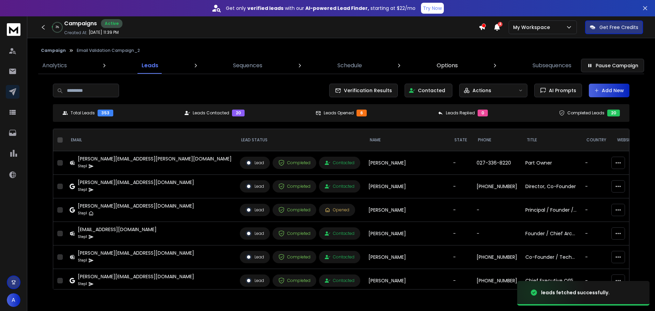
click at [445, 64] on p "Options" at bounding box center [447, 65] width 21 height 8
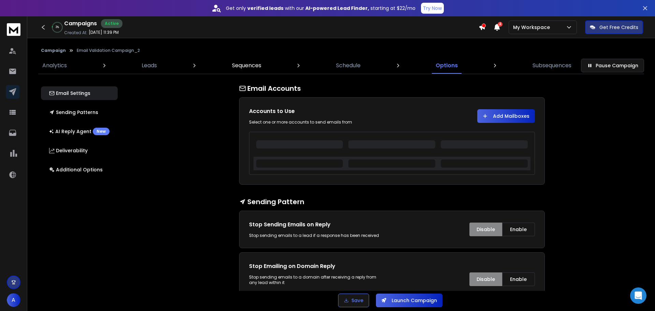
click at [240, 70] on link "Sequences" at bounding box center [247, 65] width 38 height 16
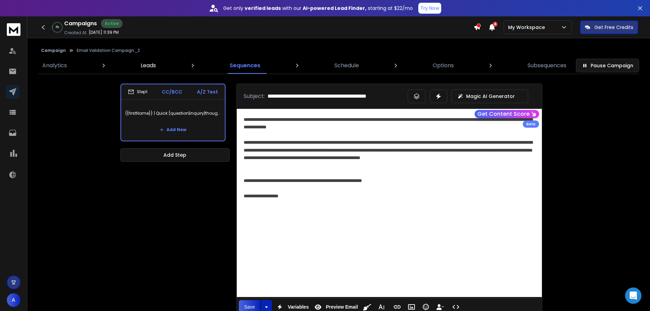
click at [147, 65] on p "Leads" at bounding box center [148, 65] width 15 height 8
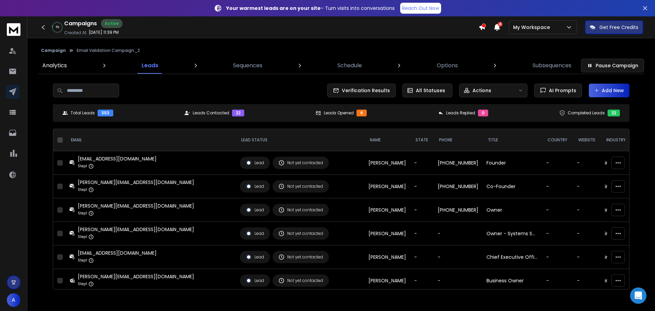
click at [57, 62] on p "Analytics" at bounding box center [54, 65] width 25 height 8
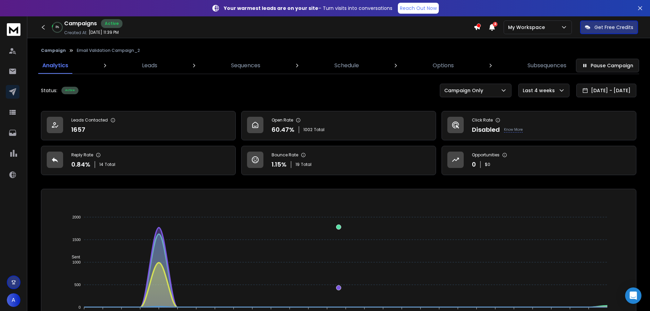
click at [56, 126] on icon at bounding box center [55, 125] width 8 height 8
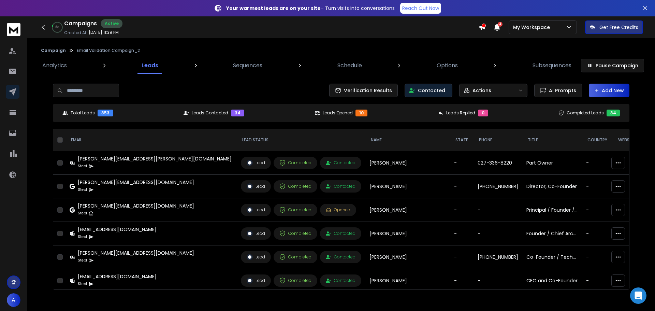
click at [427, 91] on p "Contacted" at bounding box center [431, 90] width 27 height 7
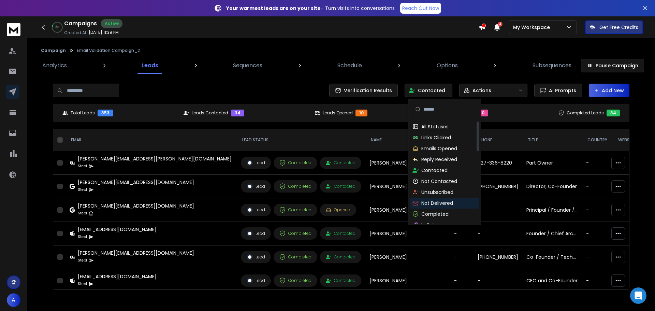
click at [442, 205] on p "Not Delivered" at bounding box center [438, 203] width 32 height 7
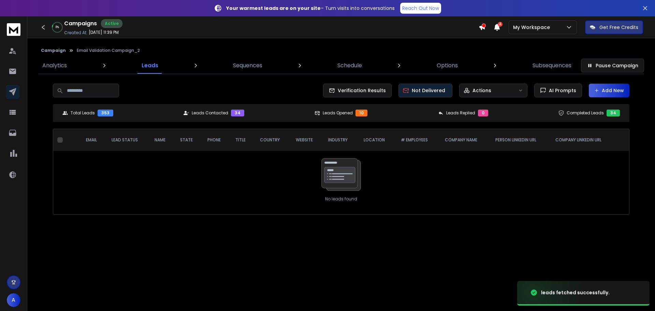
click at [409, 93] on icon "button" at bounding box center [406, 90] width 6 height 6
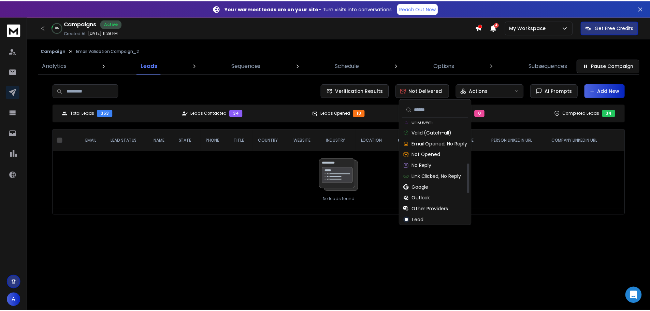
scroll to position [137, 0]
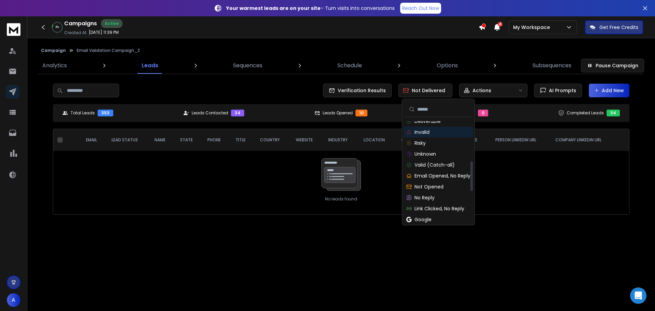
click at [427, 131] on p "Invalid" at bounding box center [422, 132] width 15 height 7
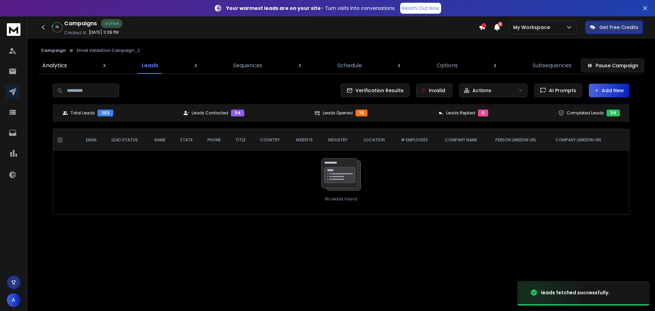
click at [54, 68] on p "Analytics" at bounding box center [54, 65] width 25 height 8
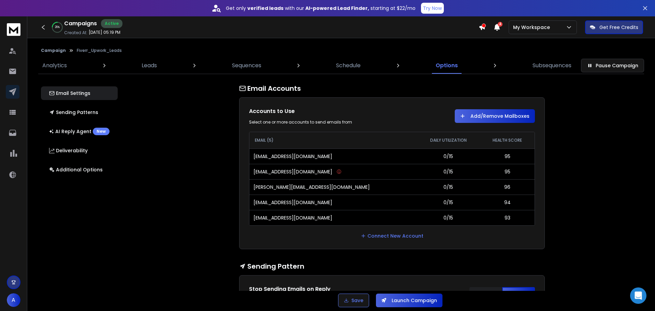
select select "**********"
click at [45, 28] on icon at bounding box center [43, 27] width 6 height 6
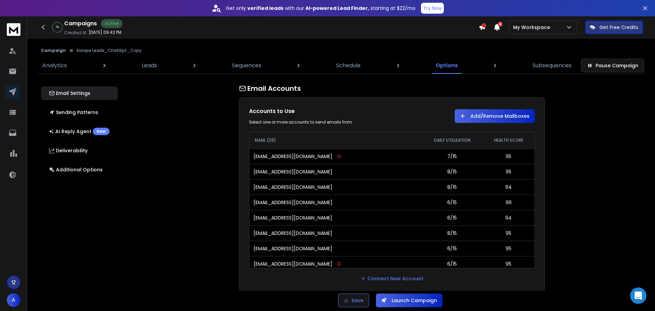
select select "**********"
click at [61, 67] on p "Analytics" at bounding box center [54, 65] width 25 height 8
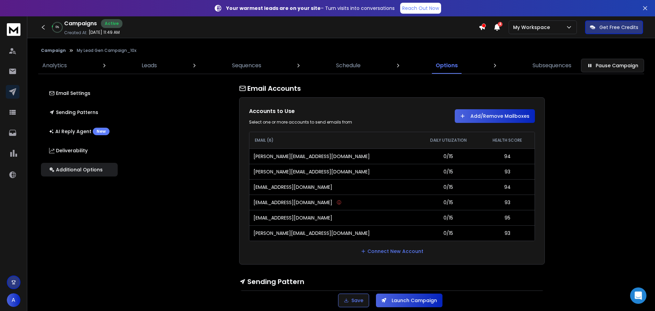
select select "**********"
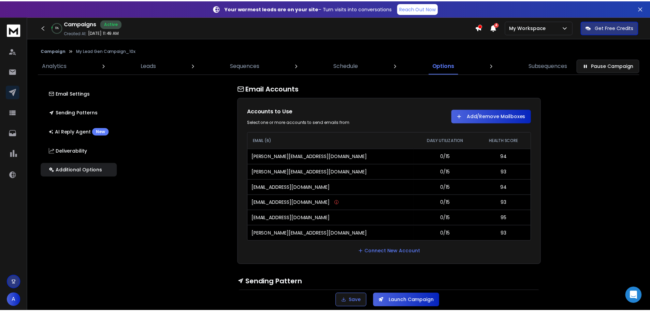
scroll to position [1471, 0]
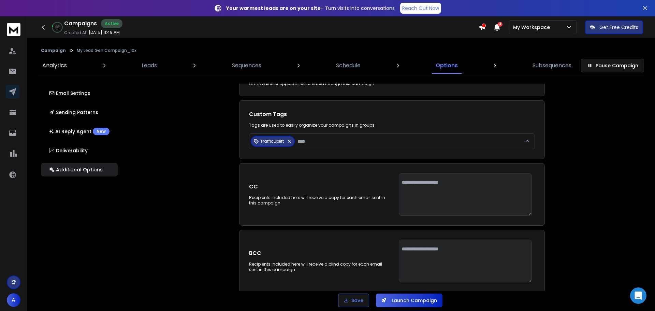
click at [65, 67] on p "Analytics" at bounding box center [54, 65] width 25 height 8
